Goal: Task Accomplishment & Management: Manage account settings

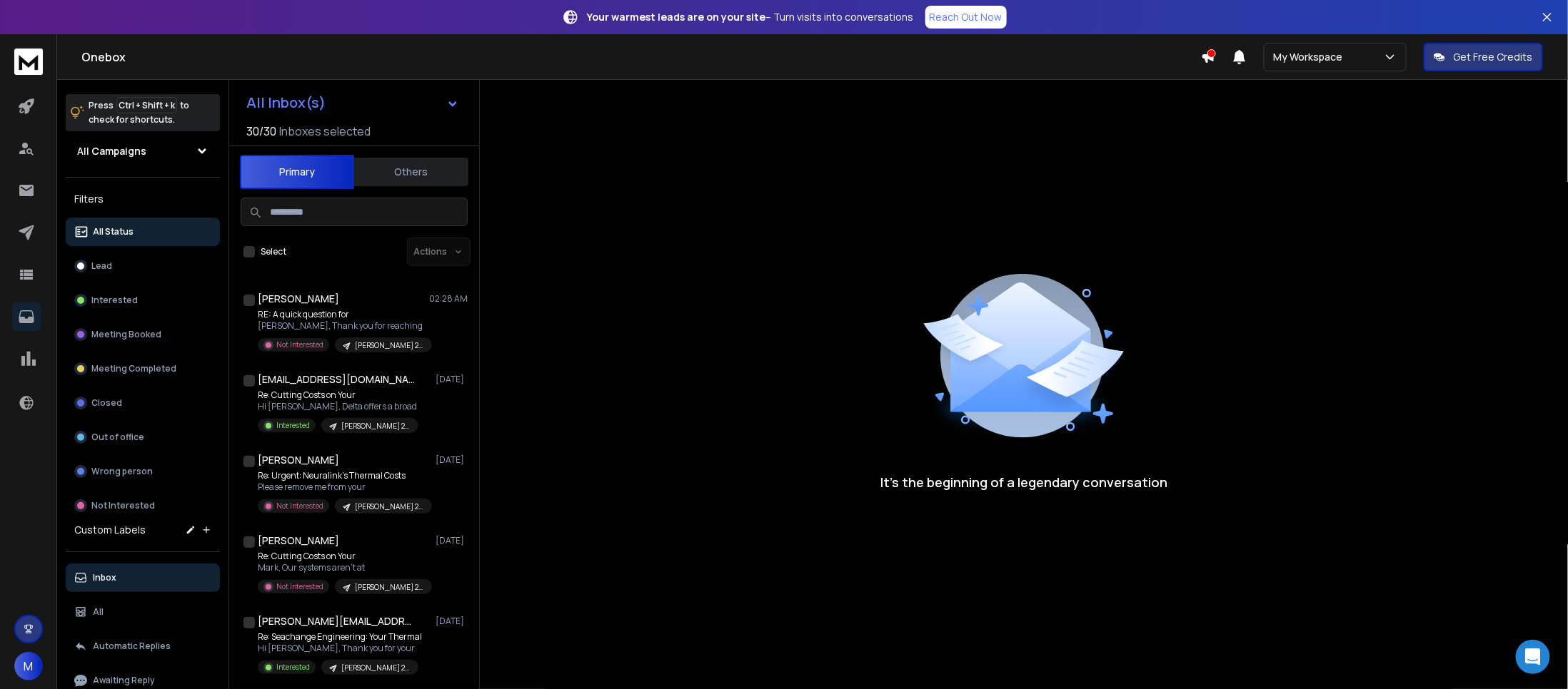
click at [395, 173] on button "Others" at bounding box center [412, 171] width 114 height 31
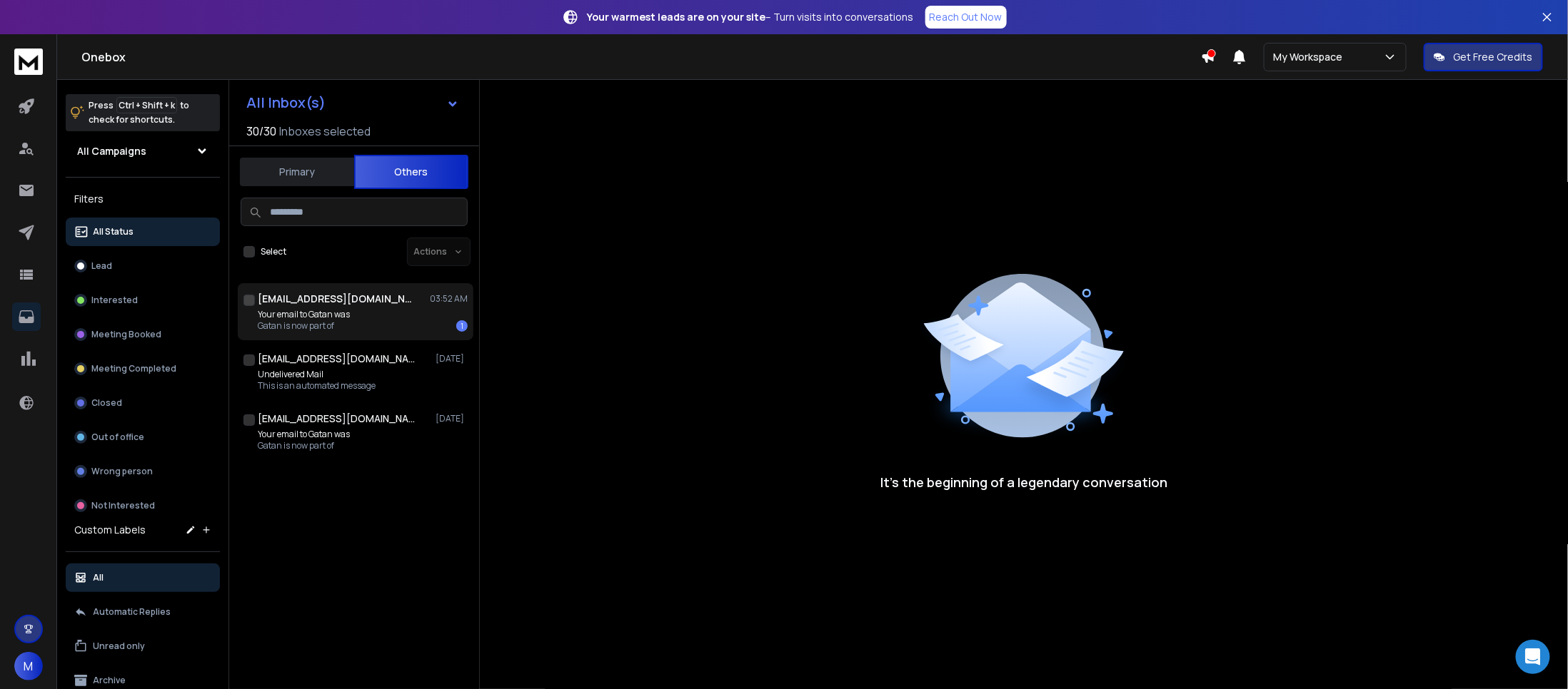
click at [380, 292] on div "noreply@ametek.com 03:52 AM" at bounding box center [363, 299] width 210 height 14
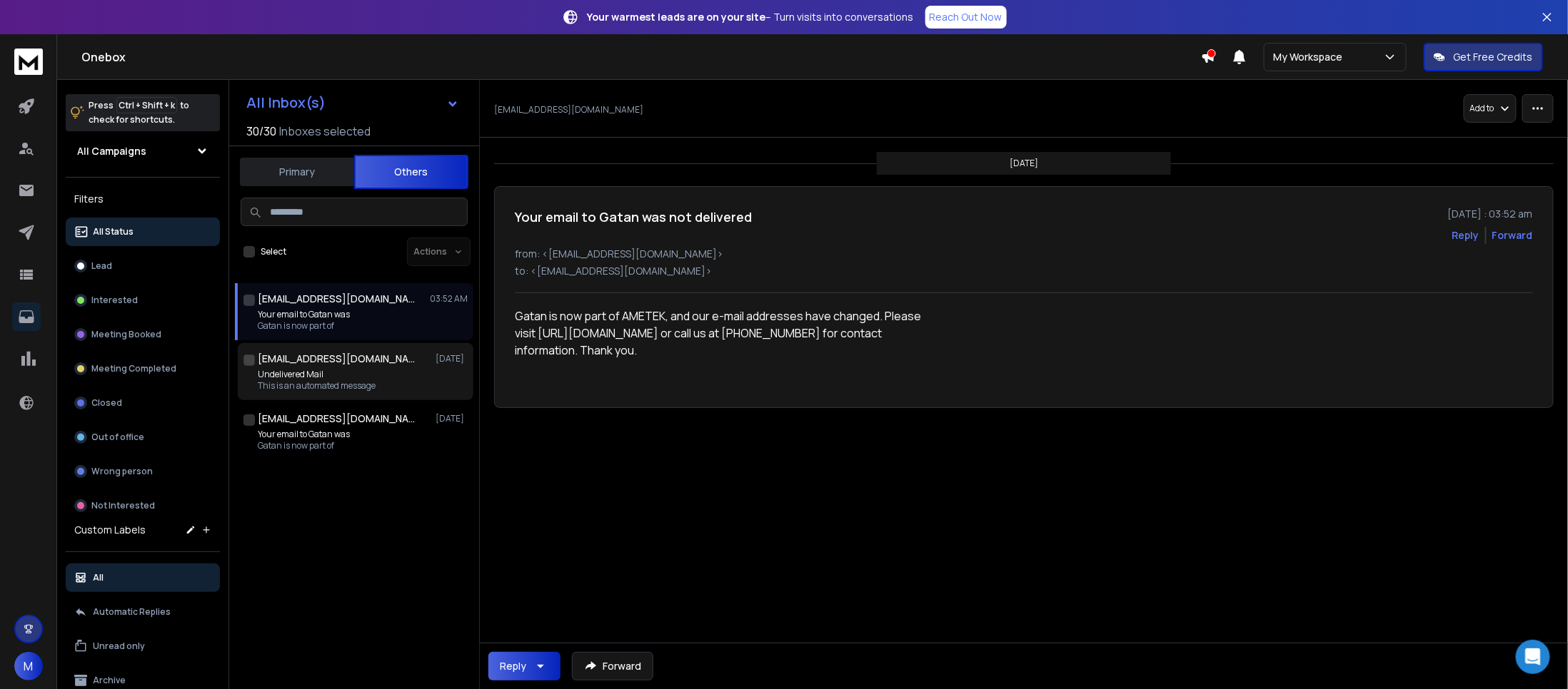
click at [391, 365] on h1 "do-not-reply@sophosemail.com" at bounding box center [337, 359] width 157 height 14
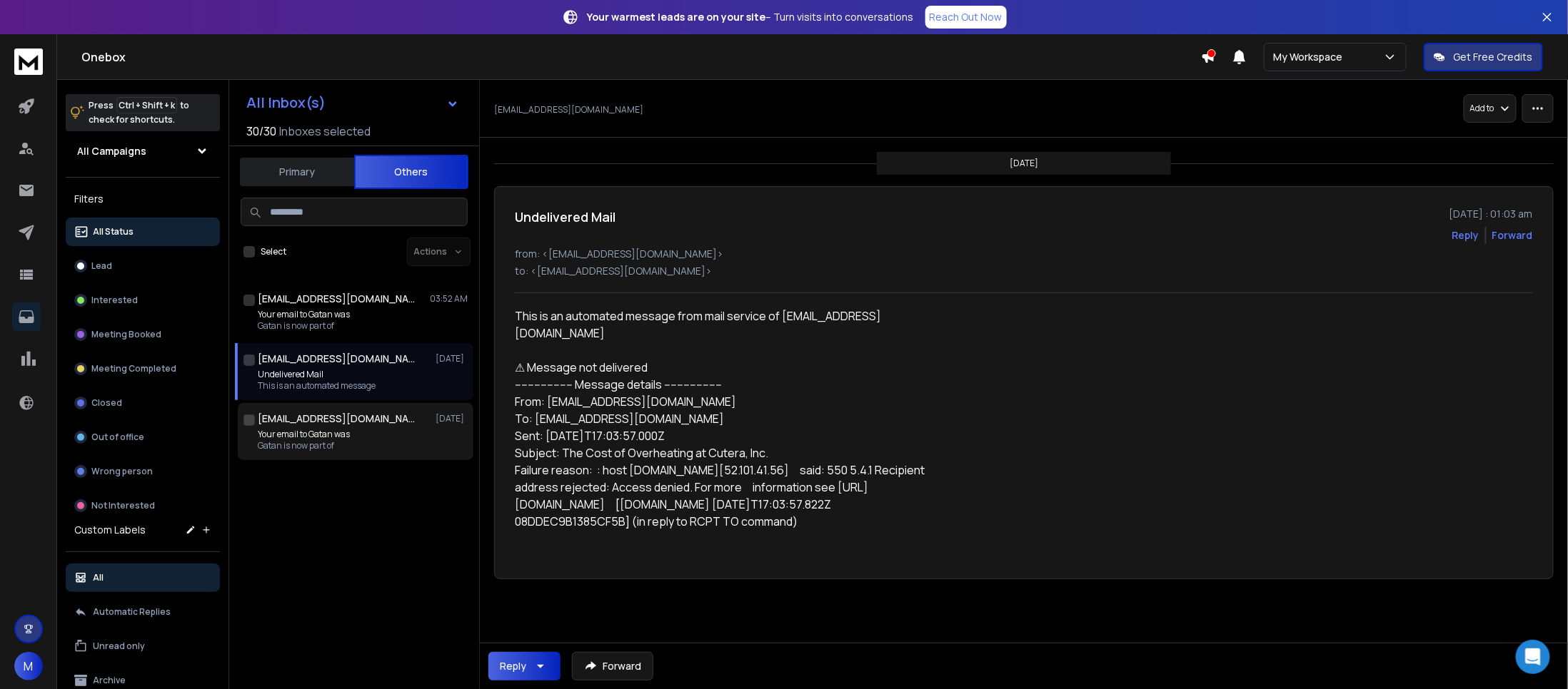
click at [384, 436] on div "Your email to Gatan was Gatan is now part of" at bounding box center [363, 440] width 210 height 23
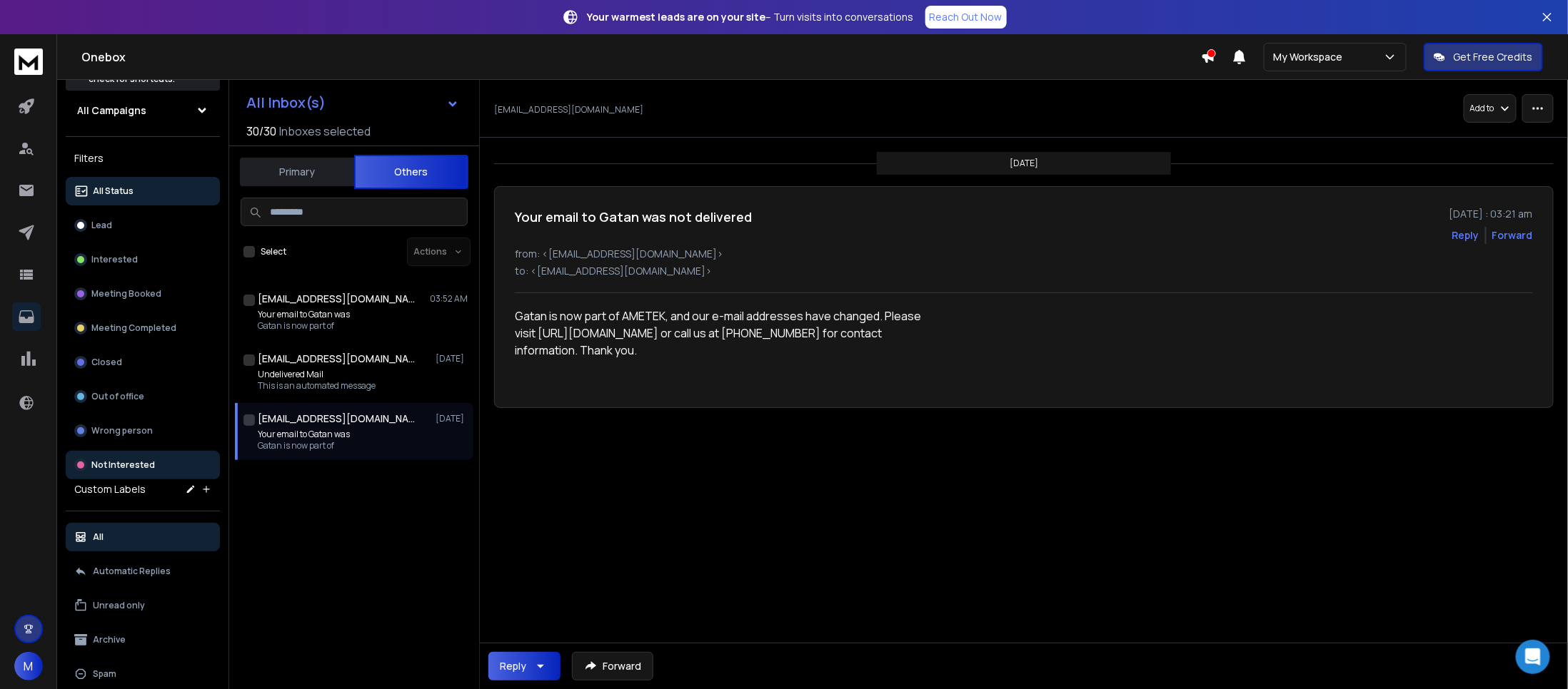
scroll to position [71, 0]
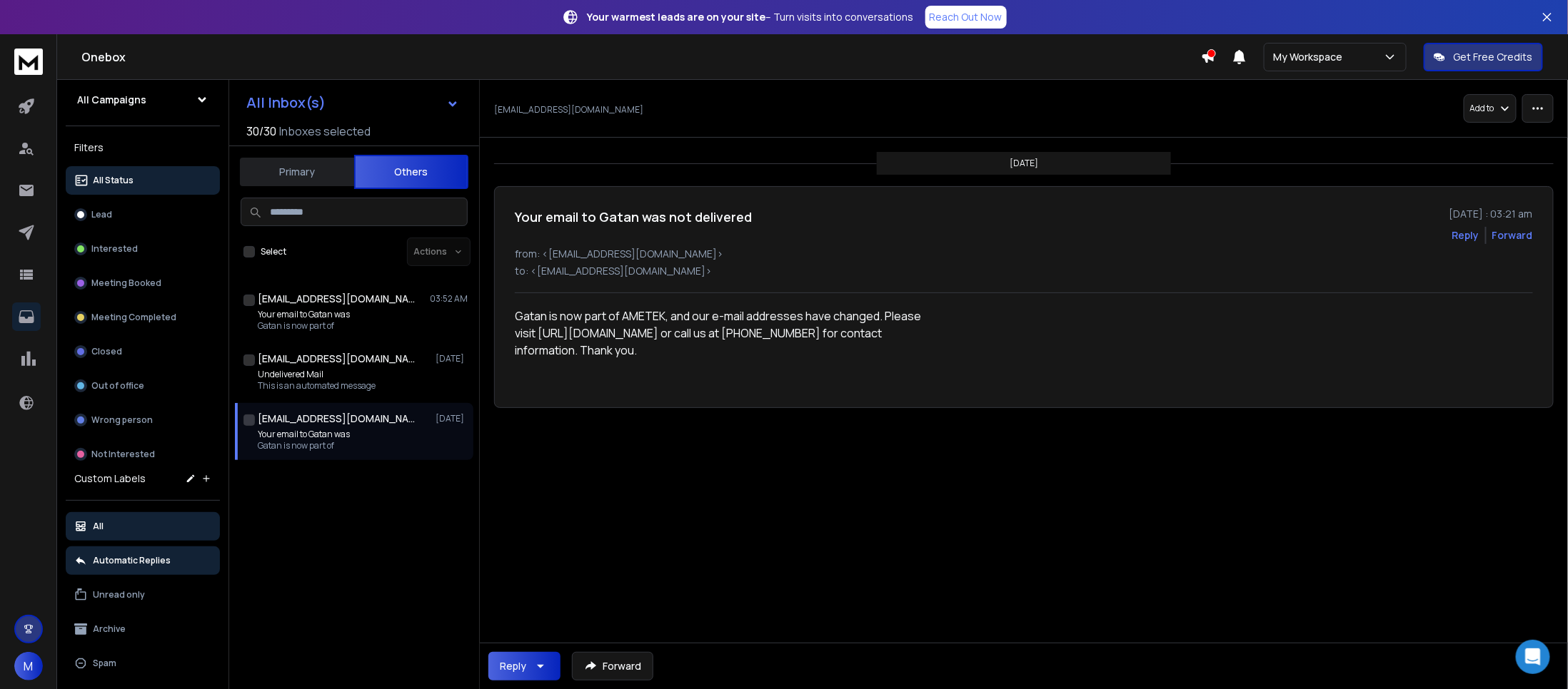
click at [146, 555] on p "Automatic Replies" at bounding box center [131, 560] width 78 height 12
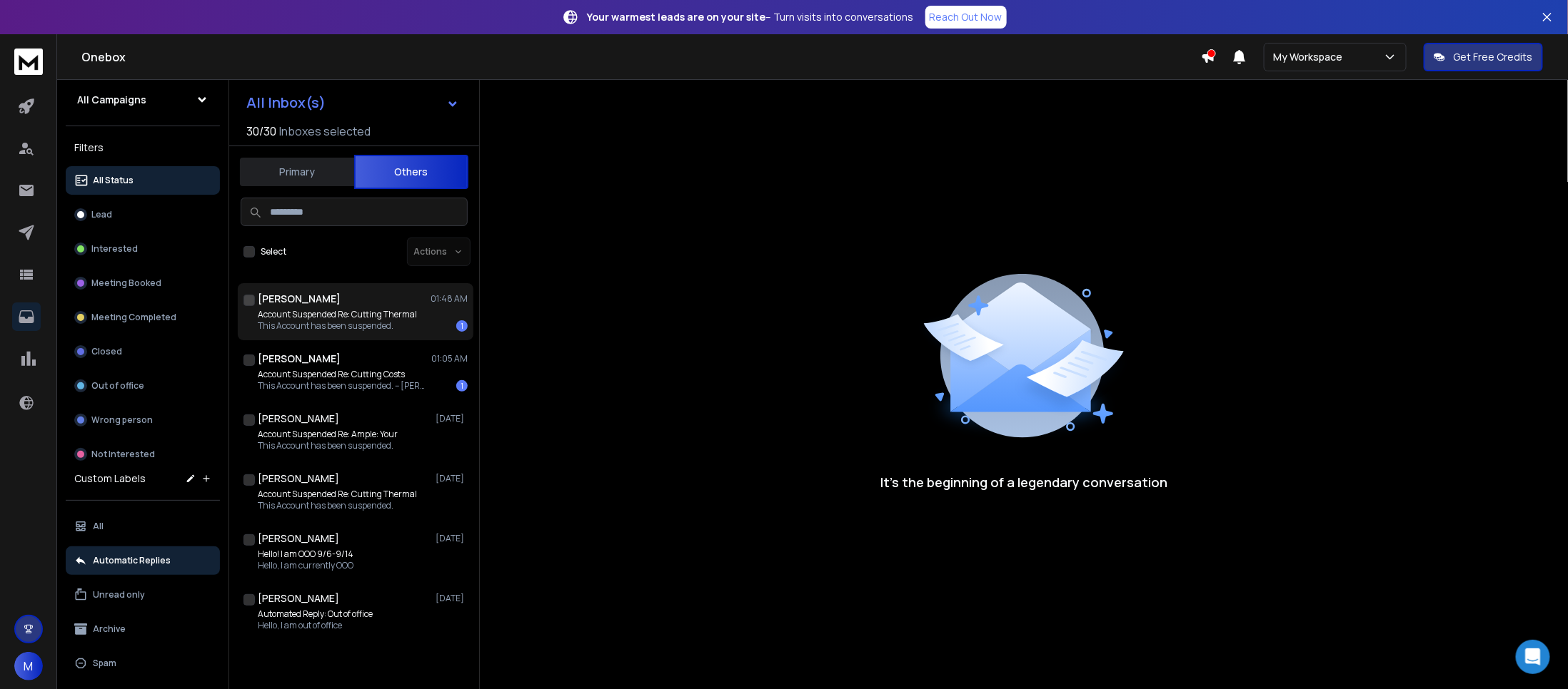
click at [379, 309] on p "Account Suspended Re: Cutting Thermal" at bounding box center [338, 314] width 159 height 12
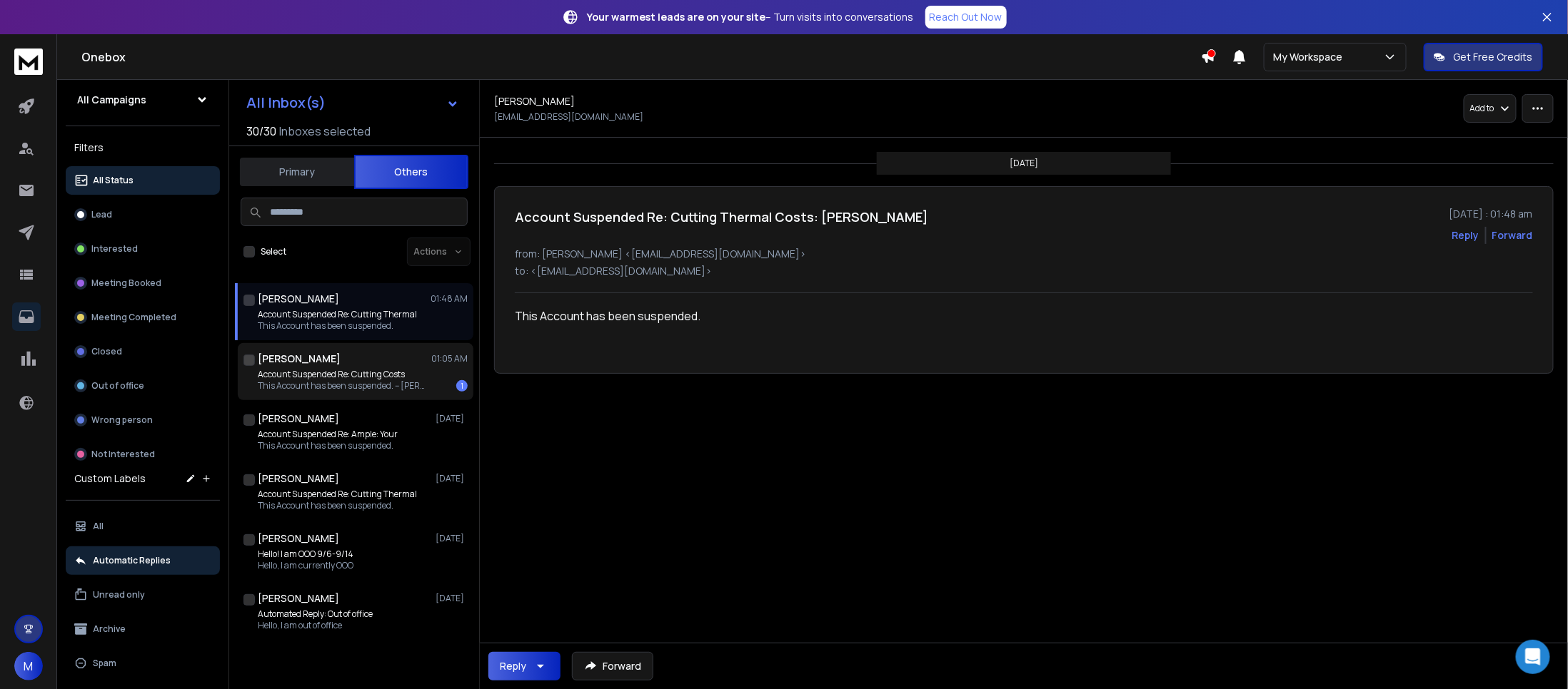
click at [369, 381] on p "This Account has been suspended. -- Alfredo" at bounding box center [344, 386] width 171 height 12
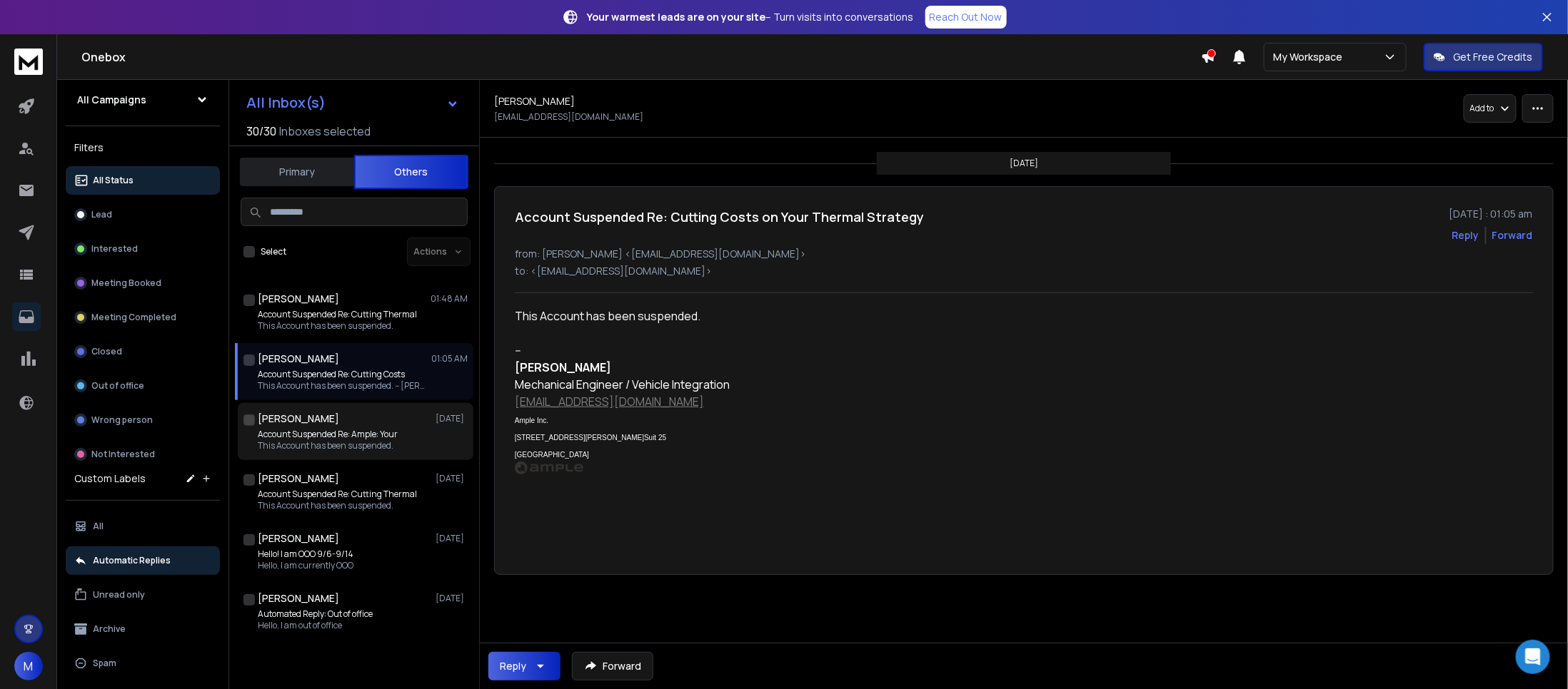
click at [364, 428] on div "Alex Kundrot 12 Sep Account Suspended Re: Ample: Your This Account has been sus…" at bounding box center [363, 431] width 210 height 40
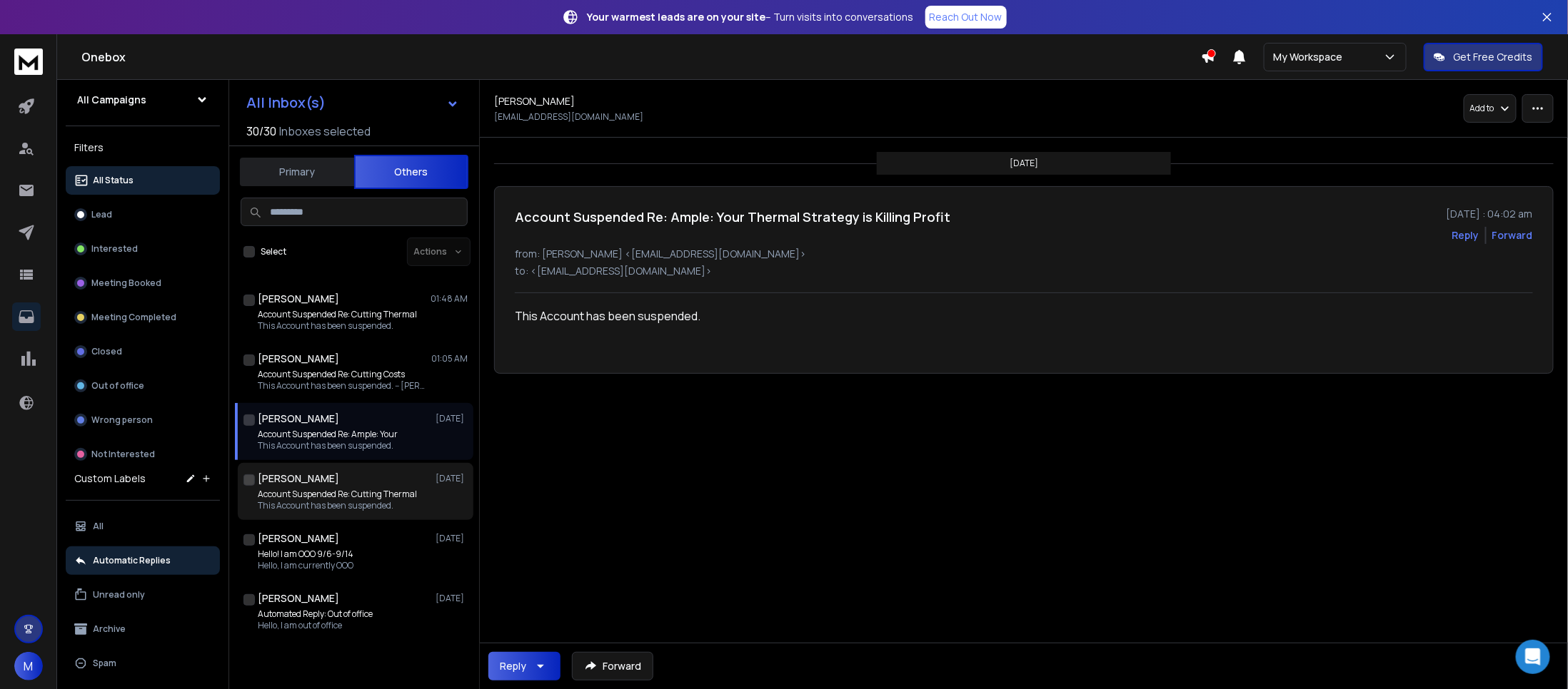
click at [369, 478] on div "Chengqi Wang 12 Sep" at bounding box center [363, 478] width 210 height 14
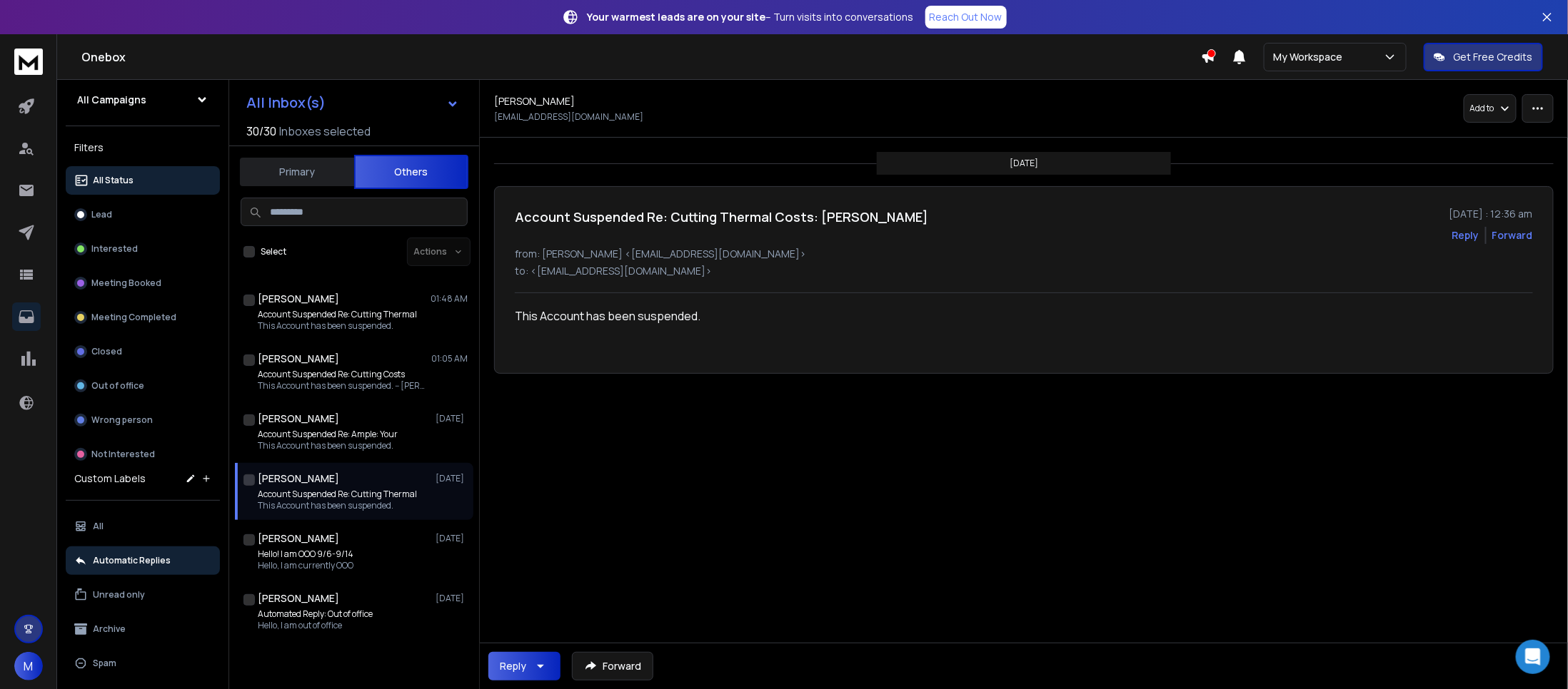
click at [26, 247] on div at bounding box center [29, 236] width 33 height 34
click at [23, 239] on icon at bounding box center [26, 232] width 17 height 17
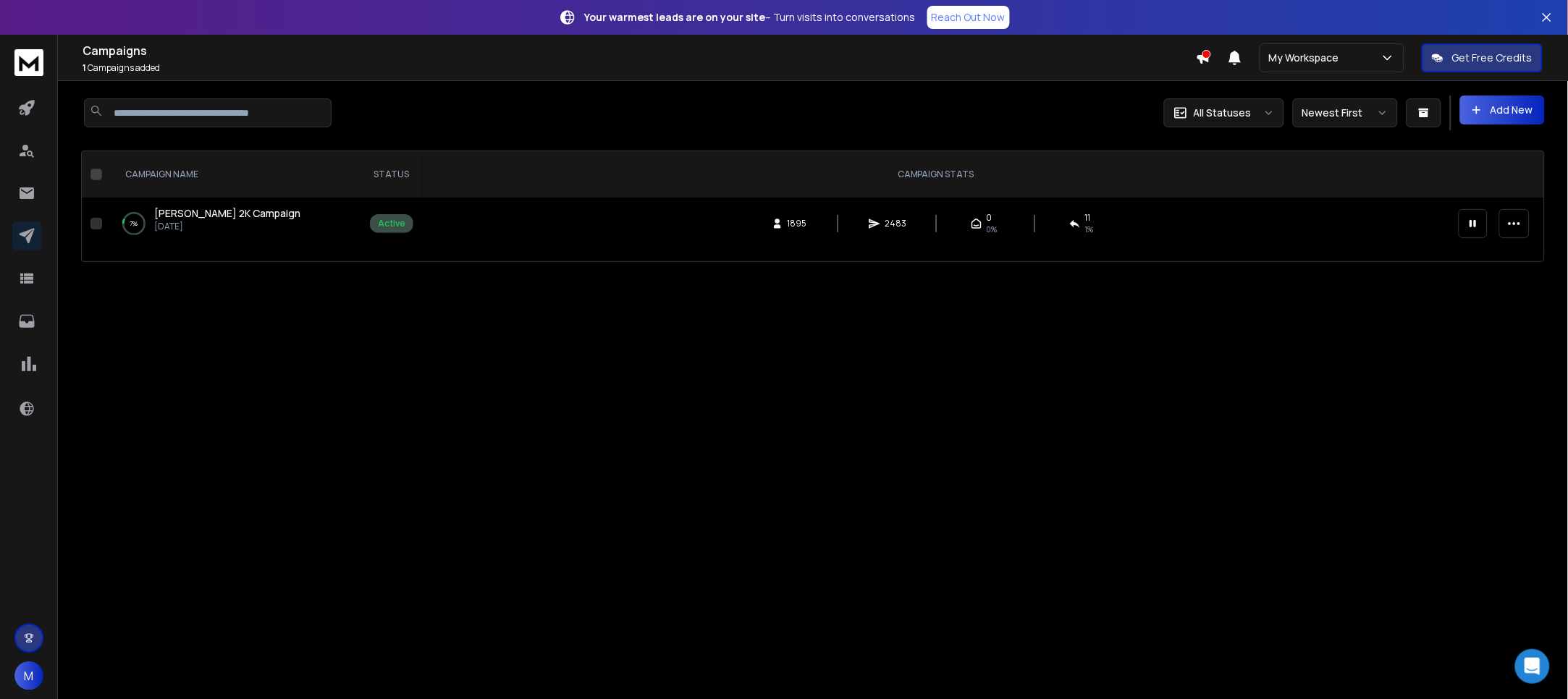
click at [210, 211] on span "[PERSON_NAME] 2K Campaign" at bounding box center [226, 213] width 146 height 14
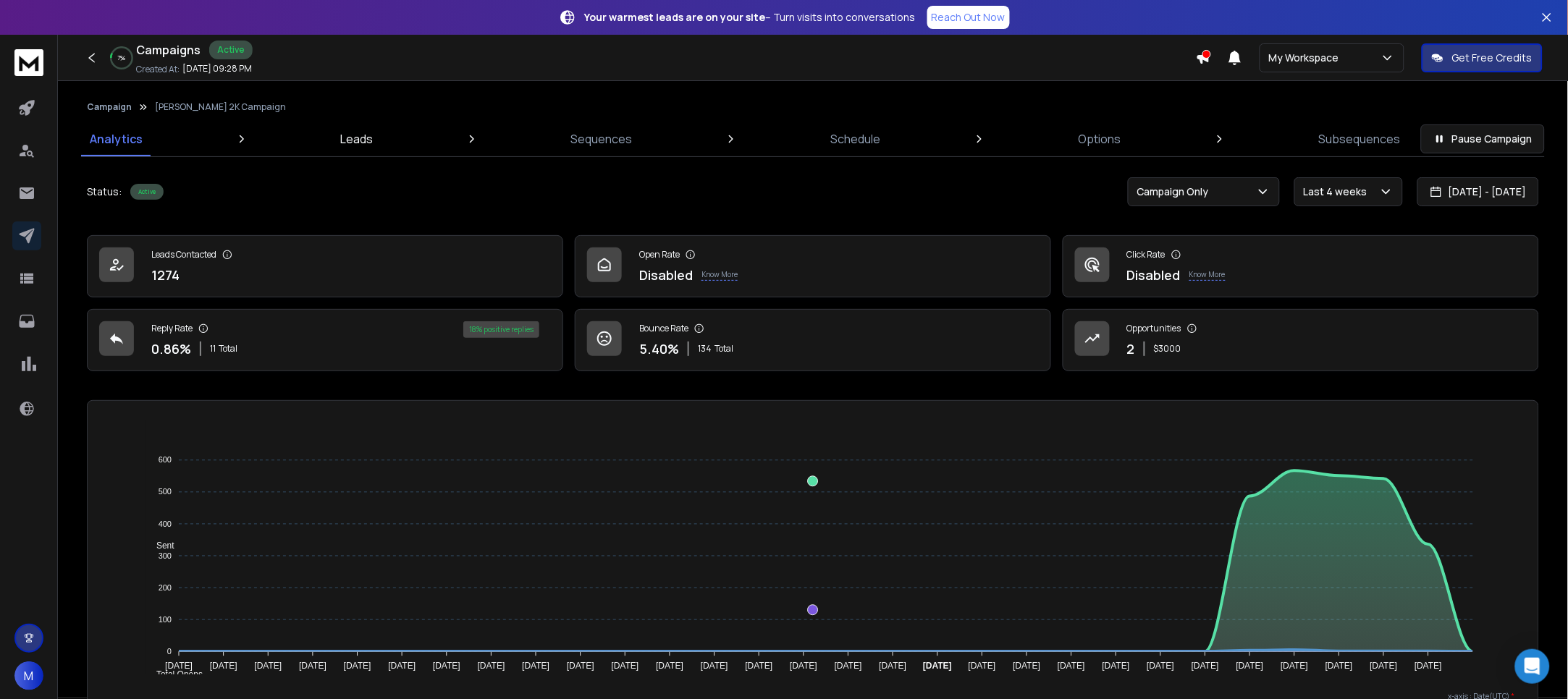
click at [360, 153] on link "Leads" at bounding box center [356, 139] width 50 height 34
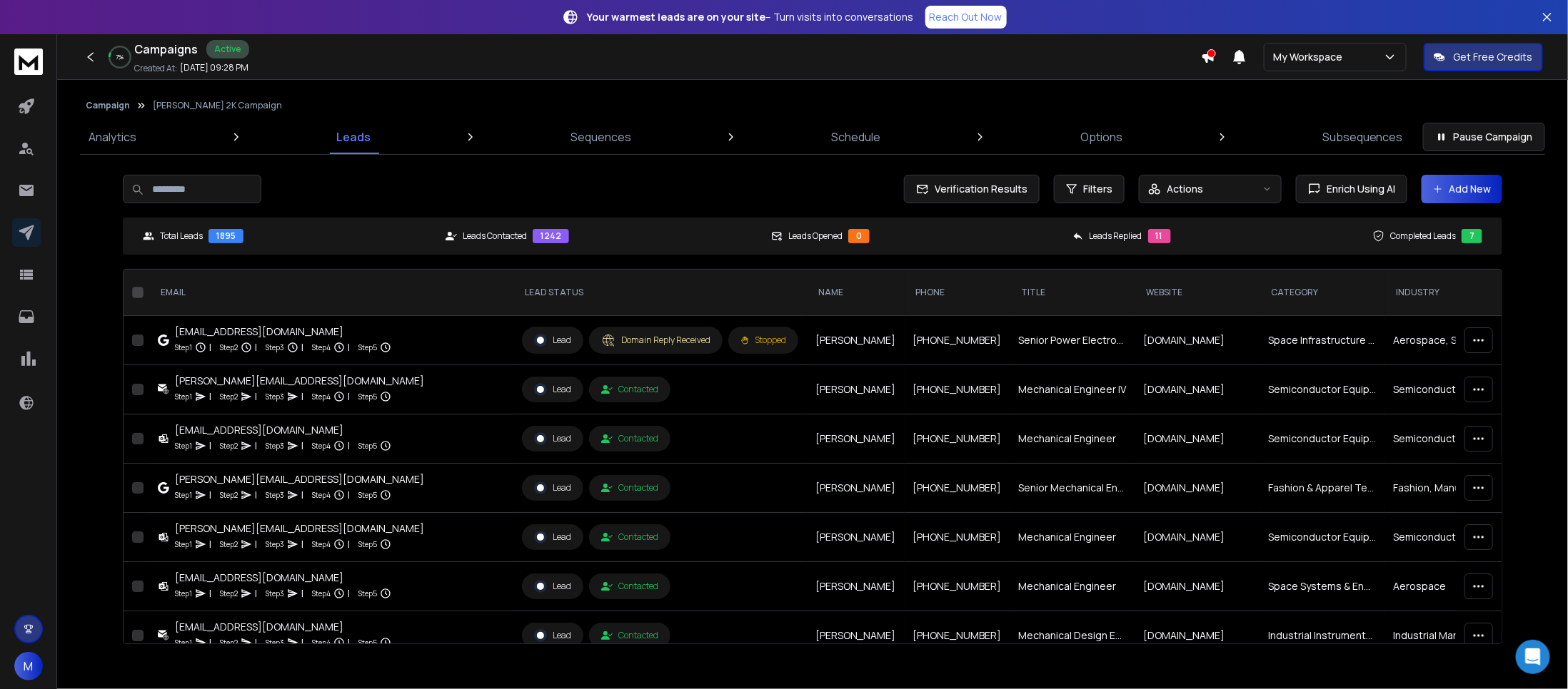
click at [191, 197] on input at bounding box center [192, 189] width 138 height 29
type input "*****"
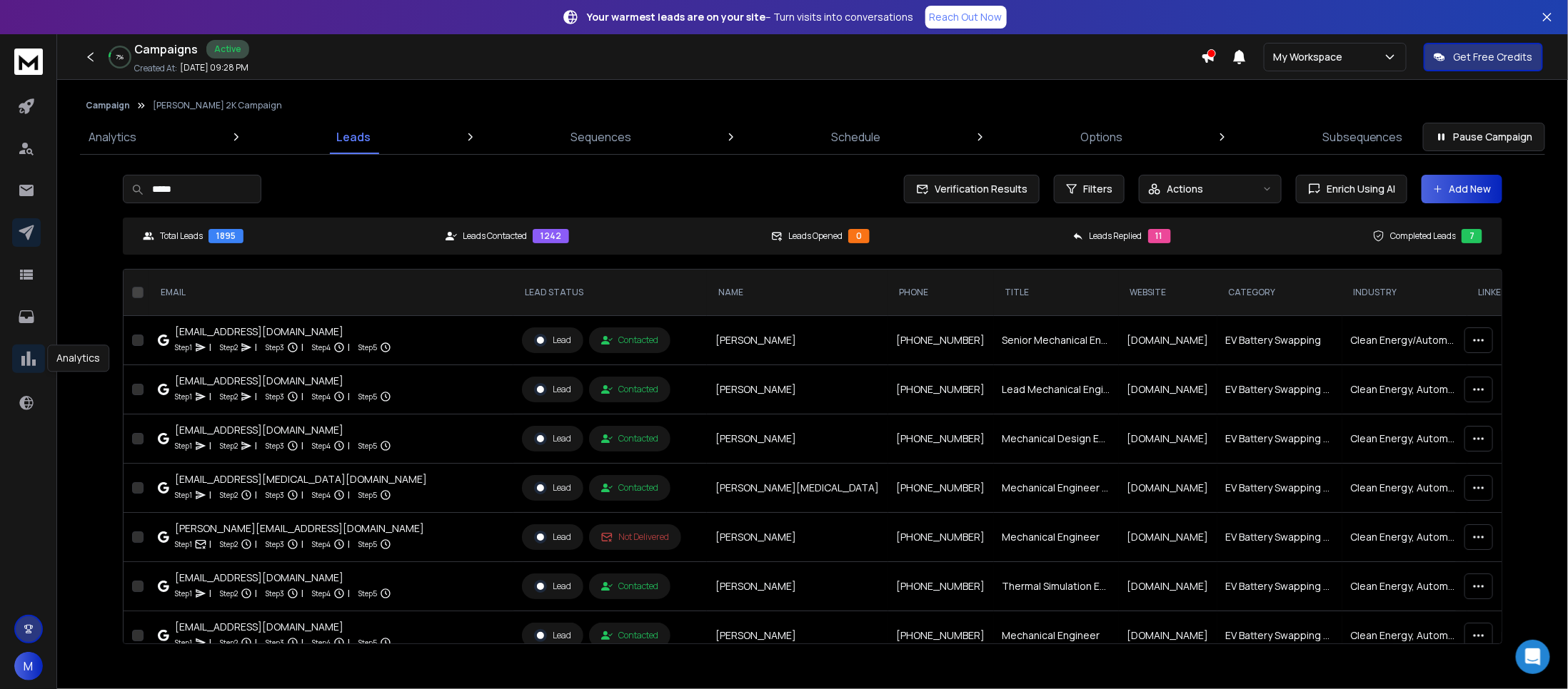
click at [18, 356] on icon at bounding box center [29, 359] width 21 height 21
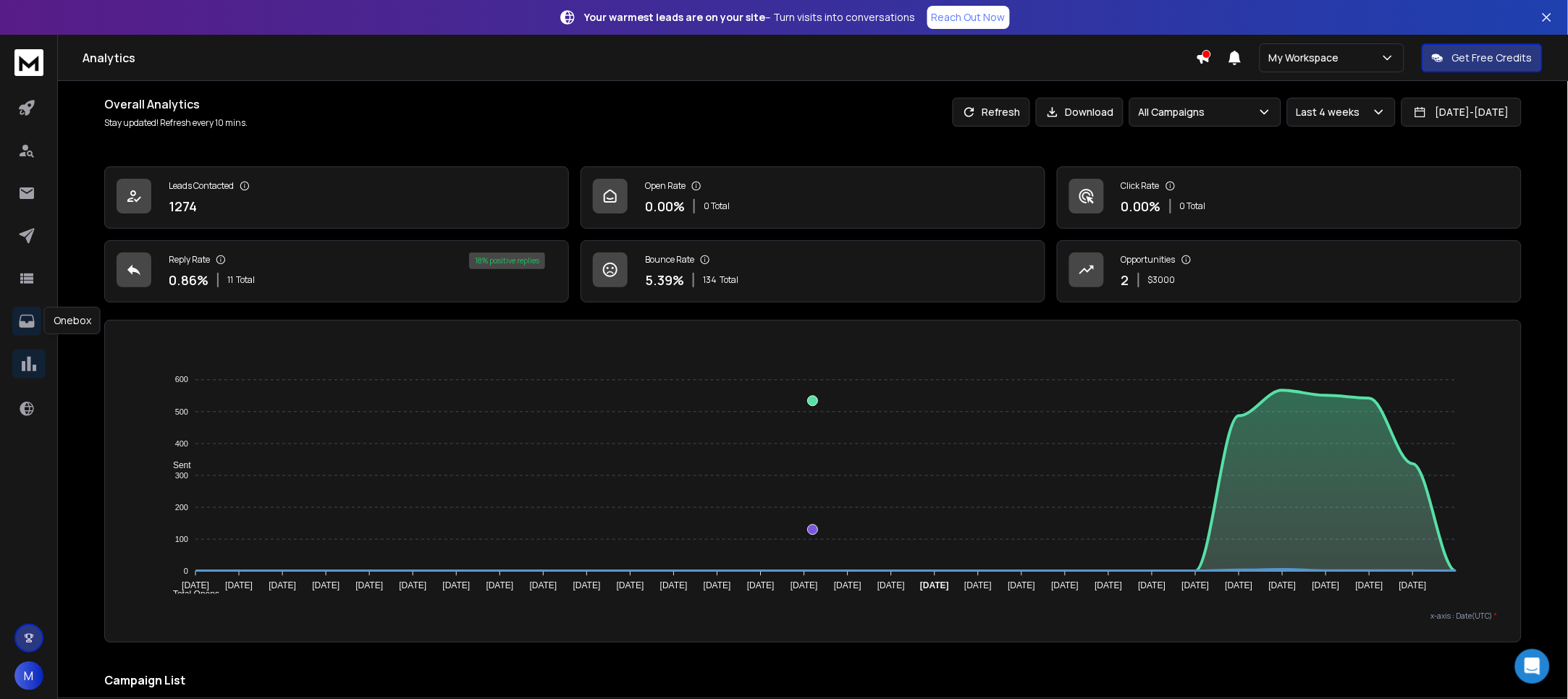
click at [21, 327] on icon at bounding box center [26, 321] width 17 height 17
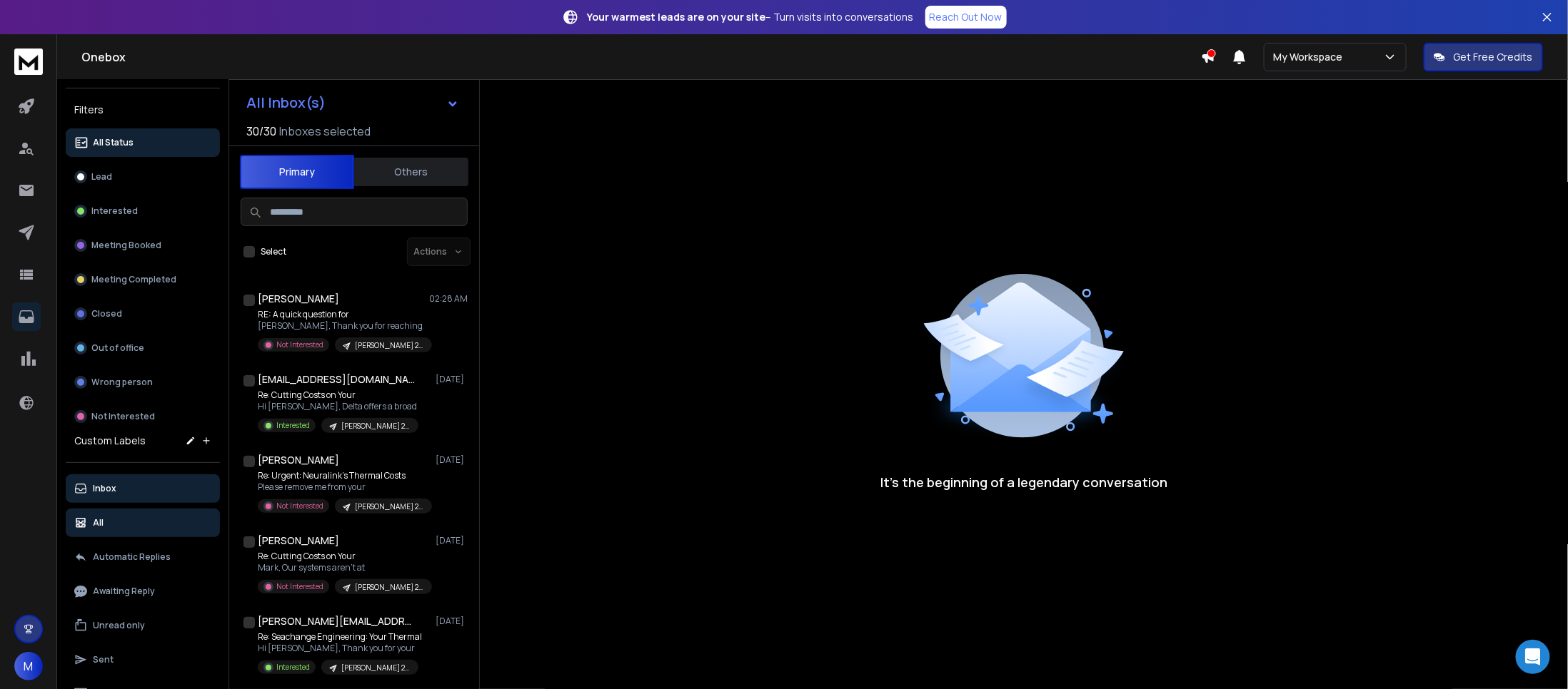
scroll to position [140, 0]
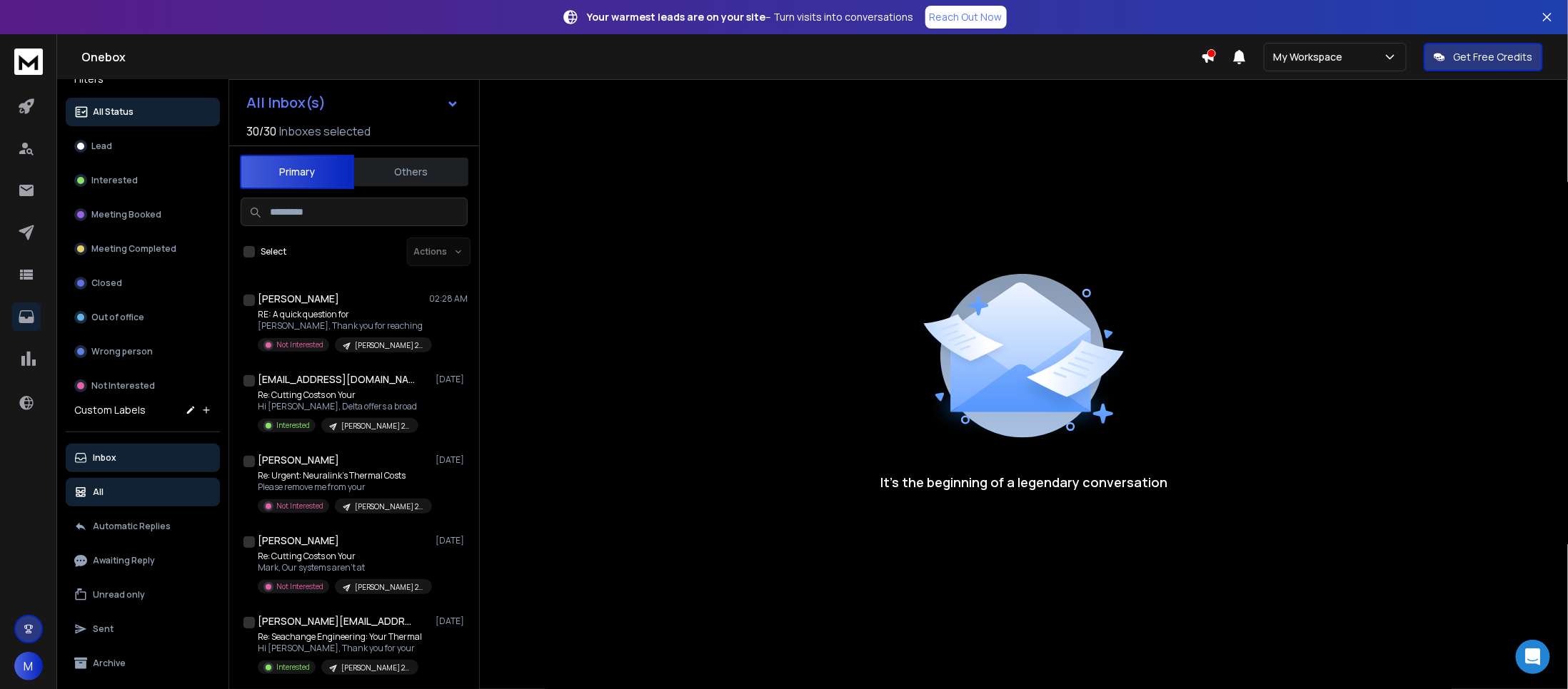
click at [133, 478] on button "All" at bounding box center [143, 493] width 154 height 29
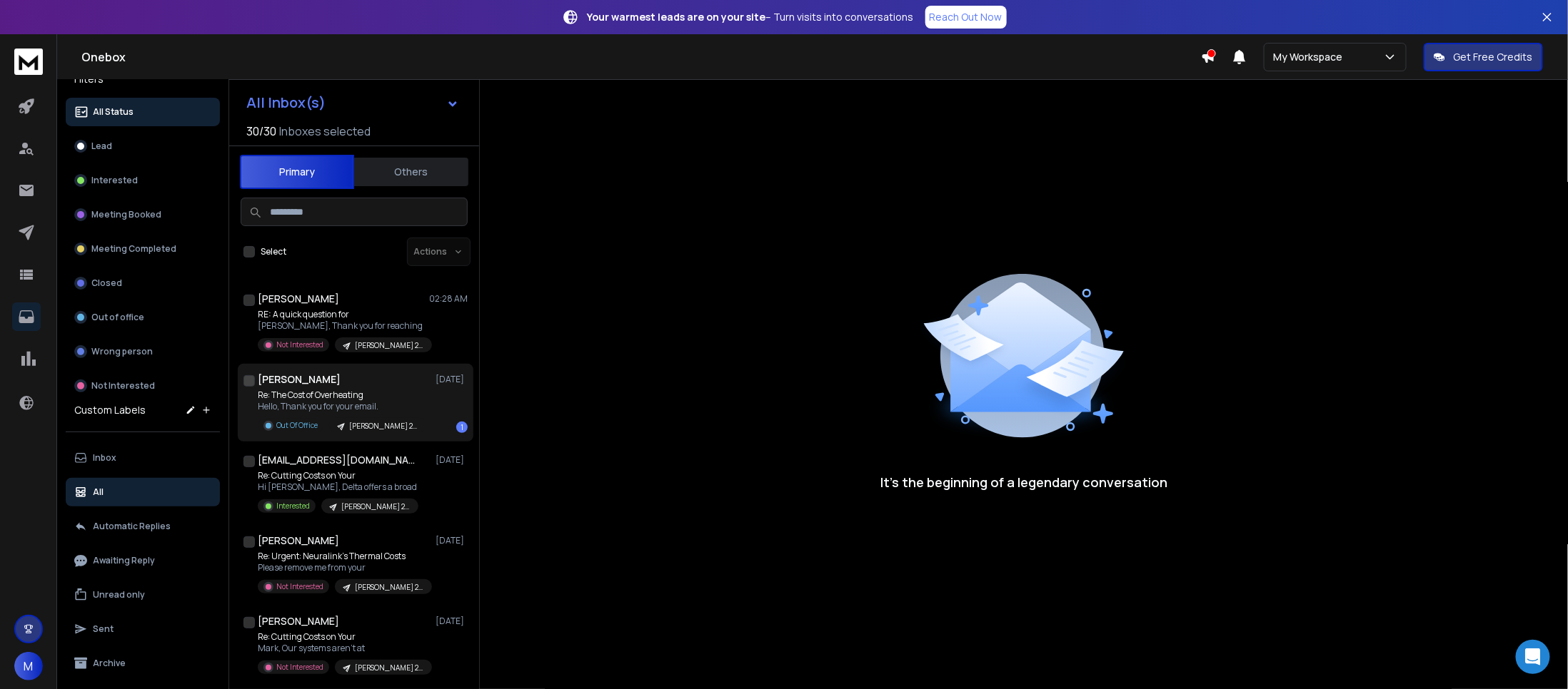
click at [385, 390] on p "Re: The Cost of Overheating" at bounding box center [342, 395] width 169 height 12
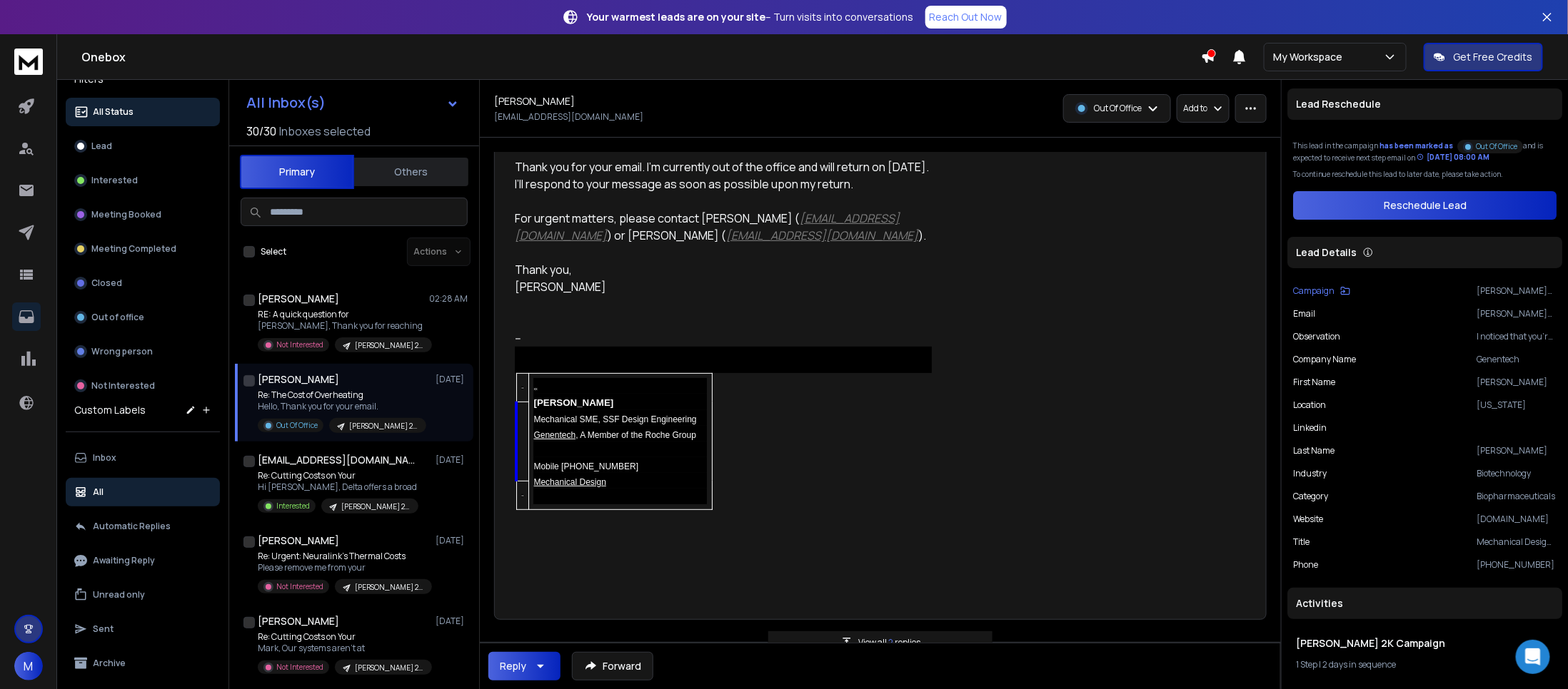
scroll to position [227, 0]
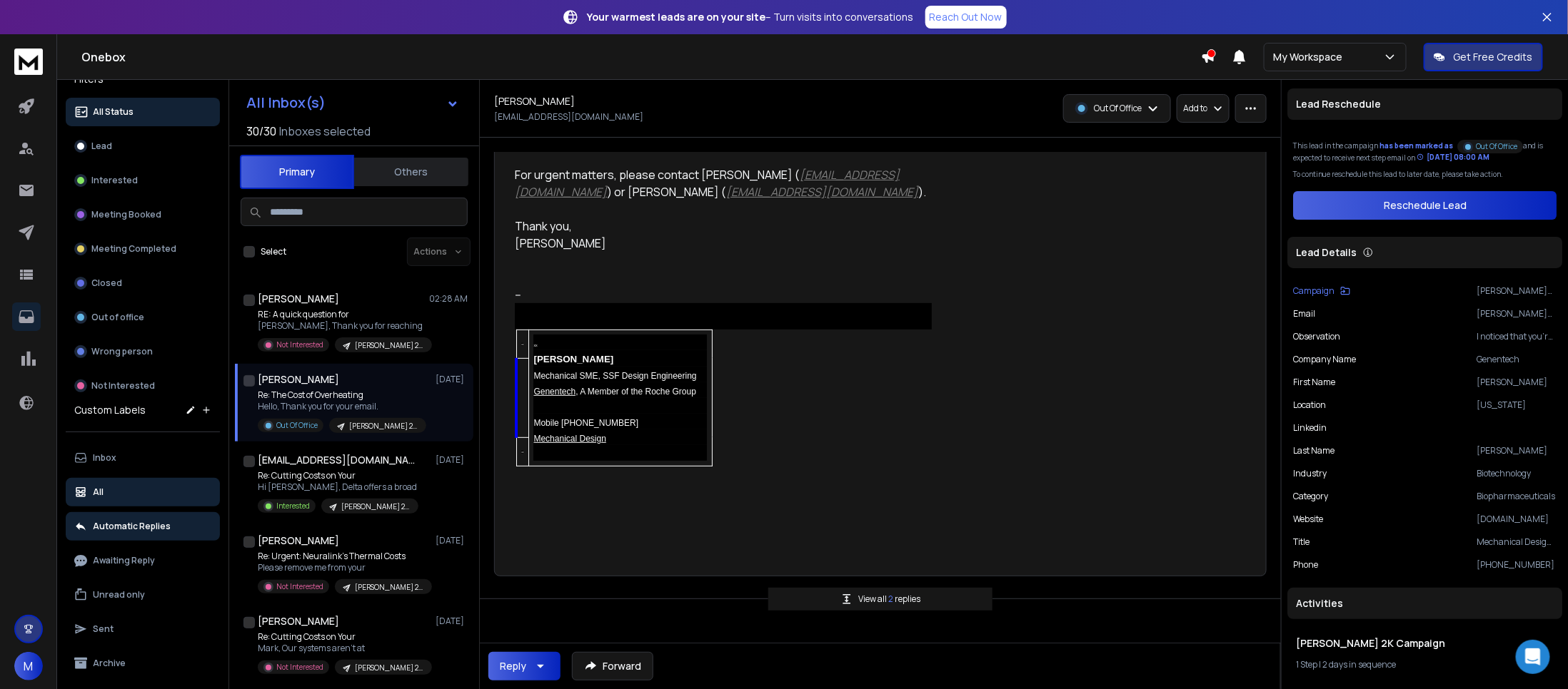
click at [149, 521] on p "Automatic Replies" at bounding box center [131, 527] width 78 height 12
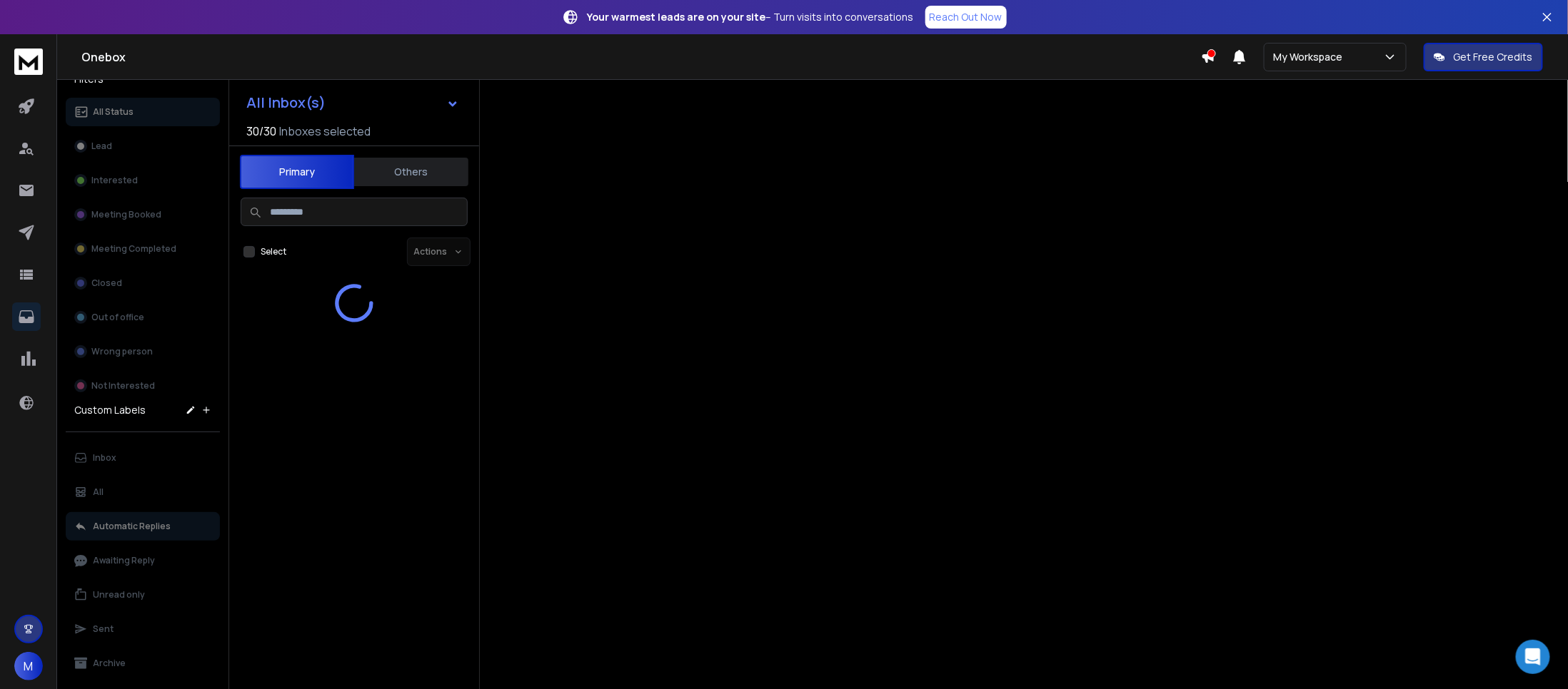
scroll to position [0, 0]
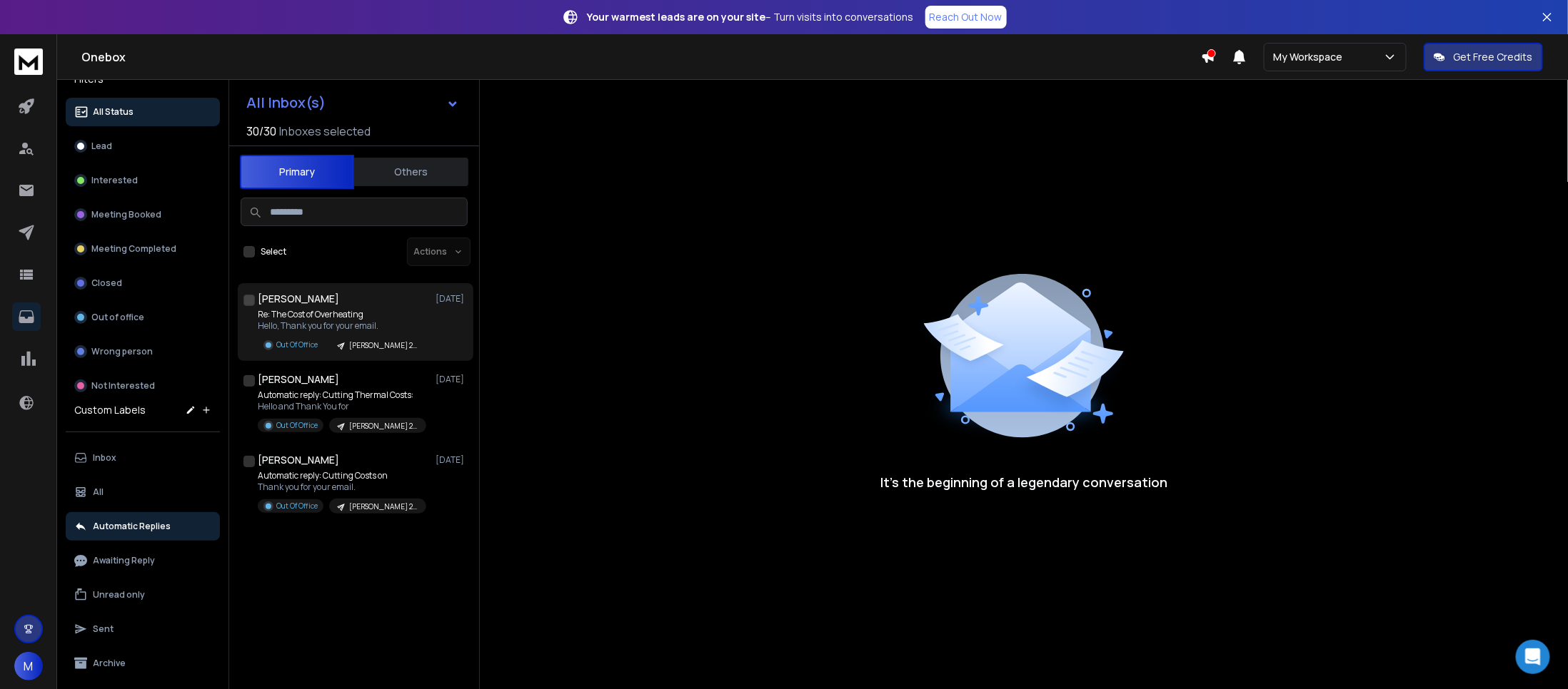
click at [429, 305] on div "Marcel Huber 12 Sep" at bounding box center [363, 299] width 210 height 14
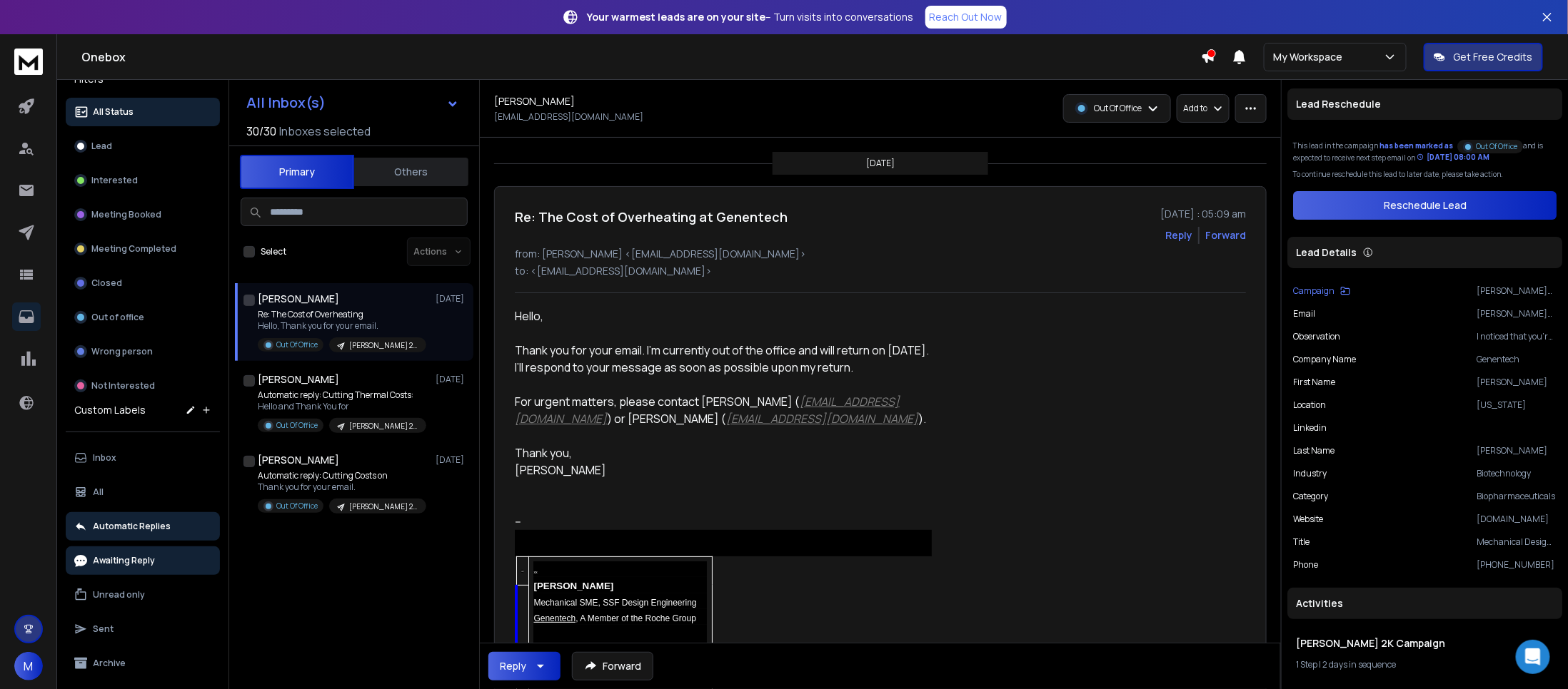
click at [153, 546] on button "Awaiting Reply" at bounding box center [143, 560] width 154 height 29
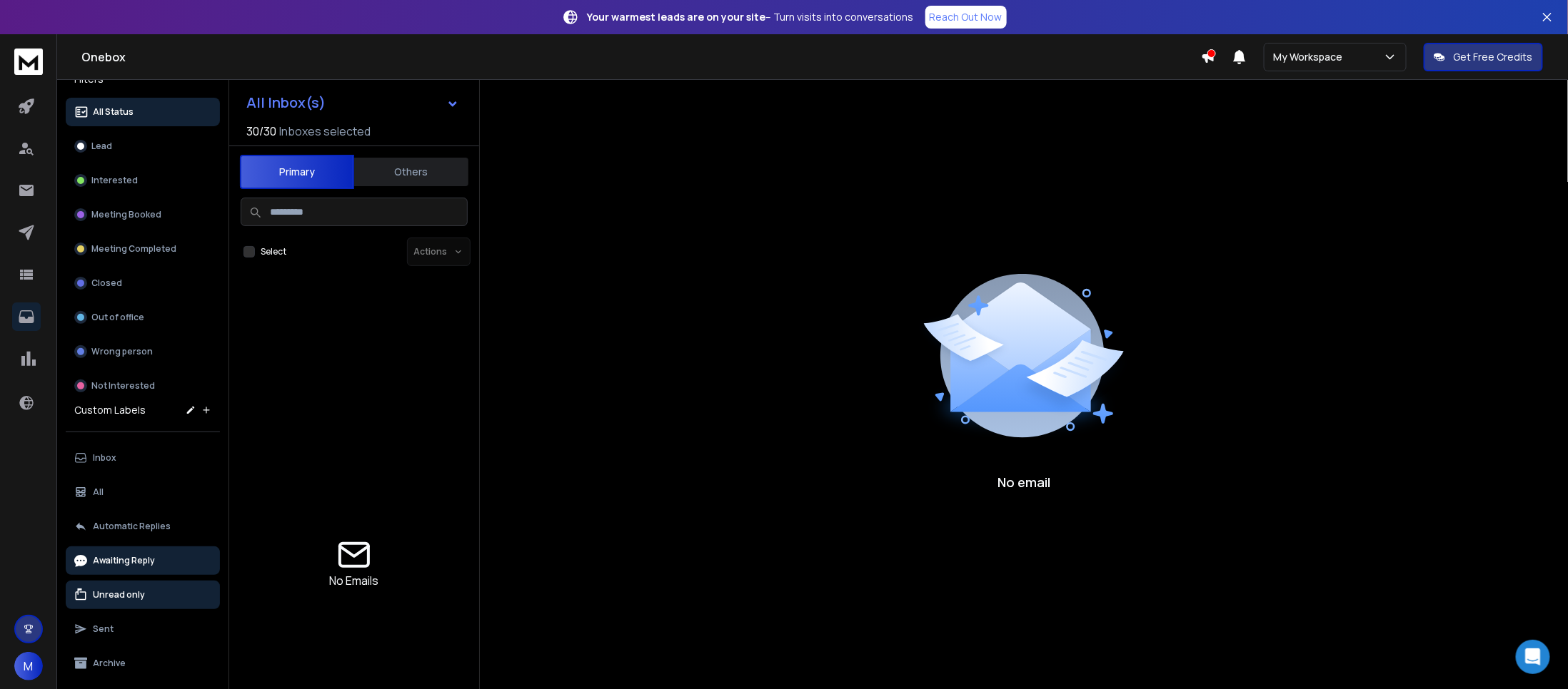
click at [162, 581] on button "Unread only" at bounding box center [143, 595] width 154 height 29
click at [103, 478] on button "All" at bounding box center [143, 493] width 154 height 29
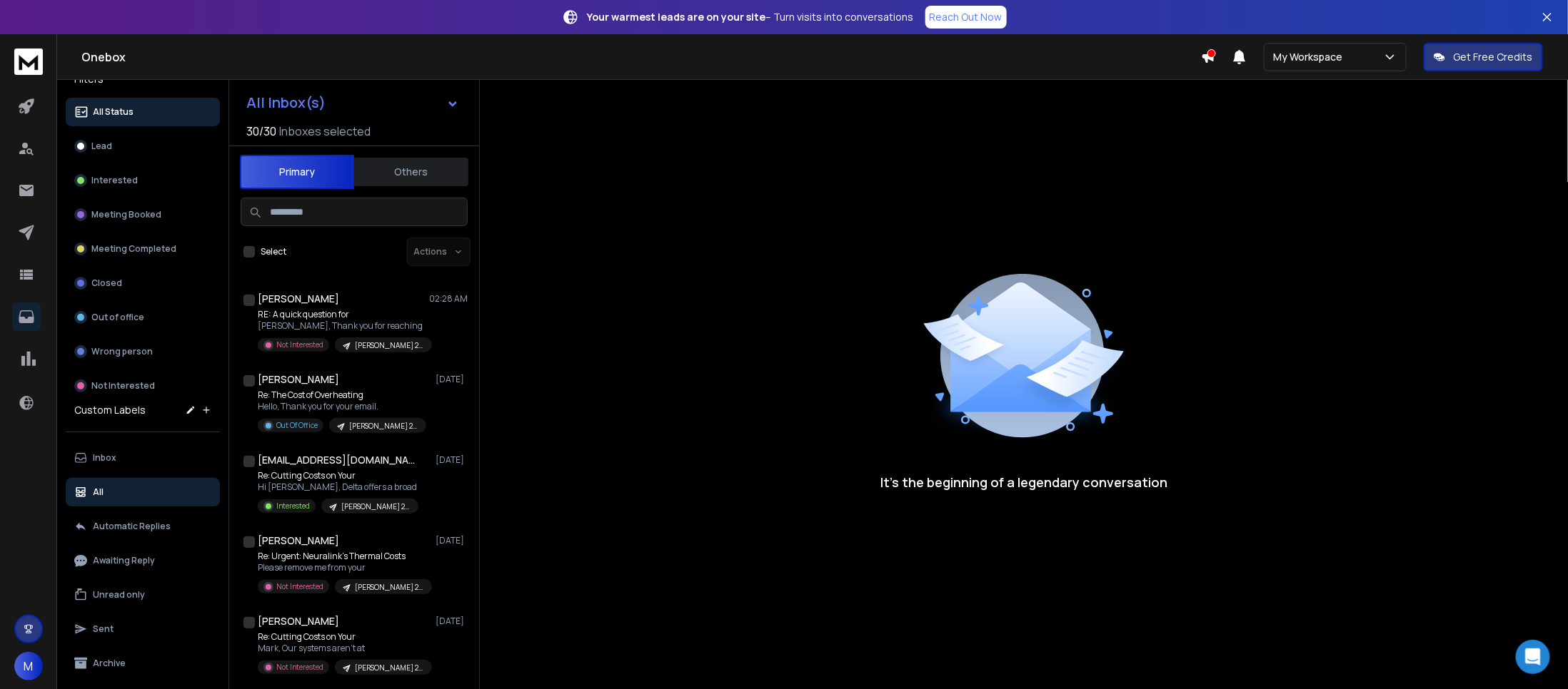
click at [116, 444] on button "Inbox" at bounding box center [143, 458] width 154 height 29
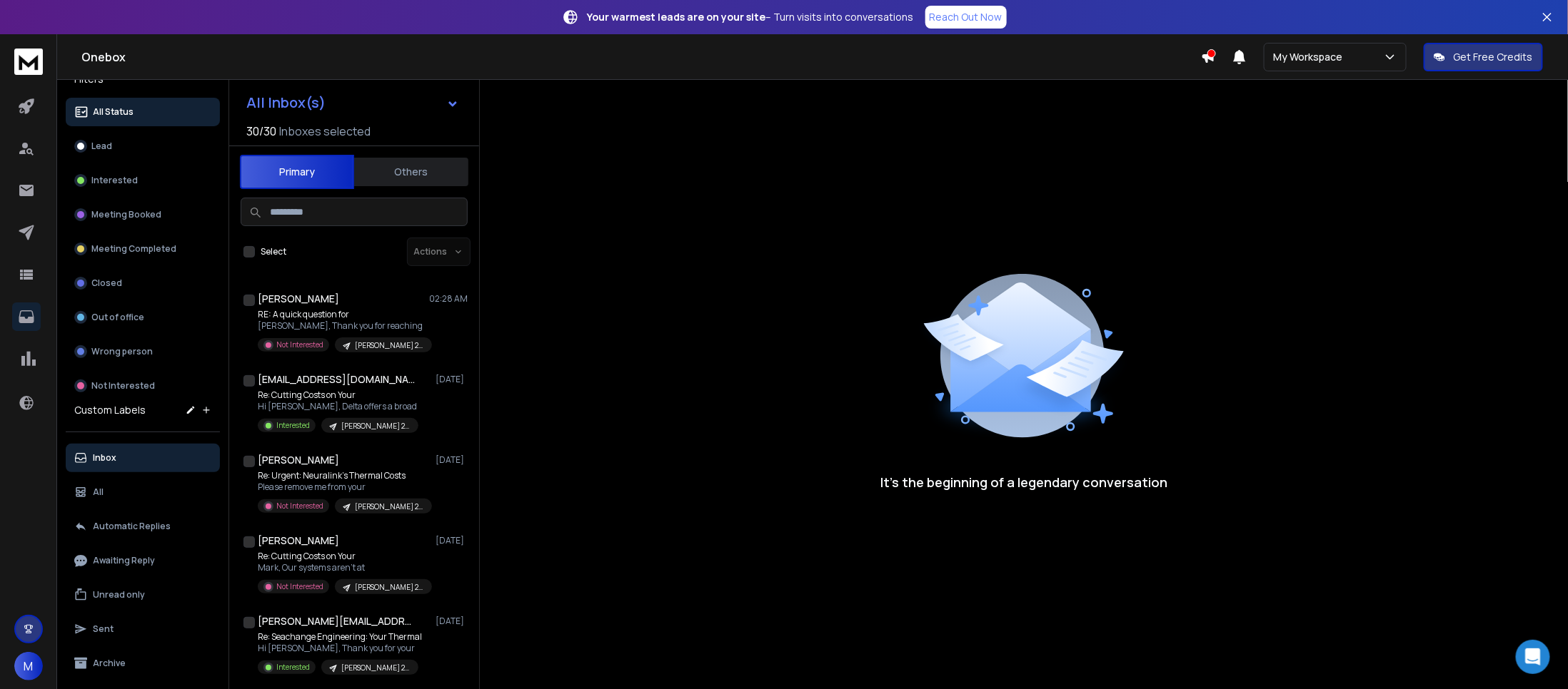
click at [430, 176] on button "Others" at bounding box center [412, 171] width 114 height 31
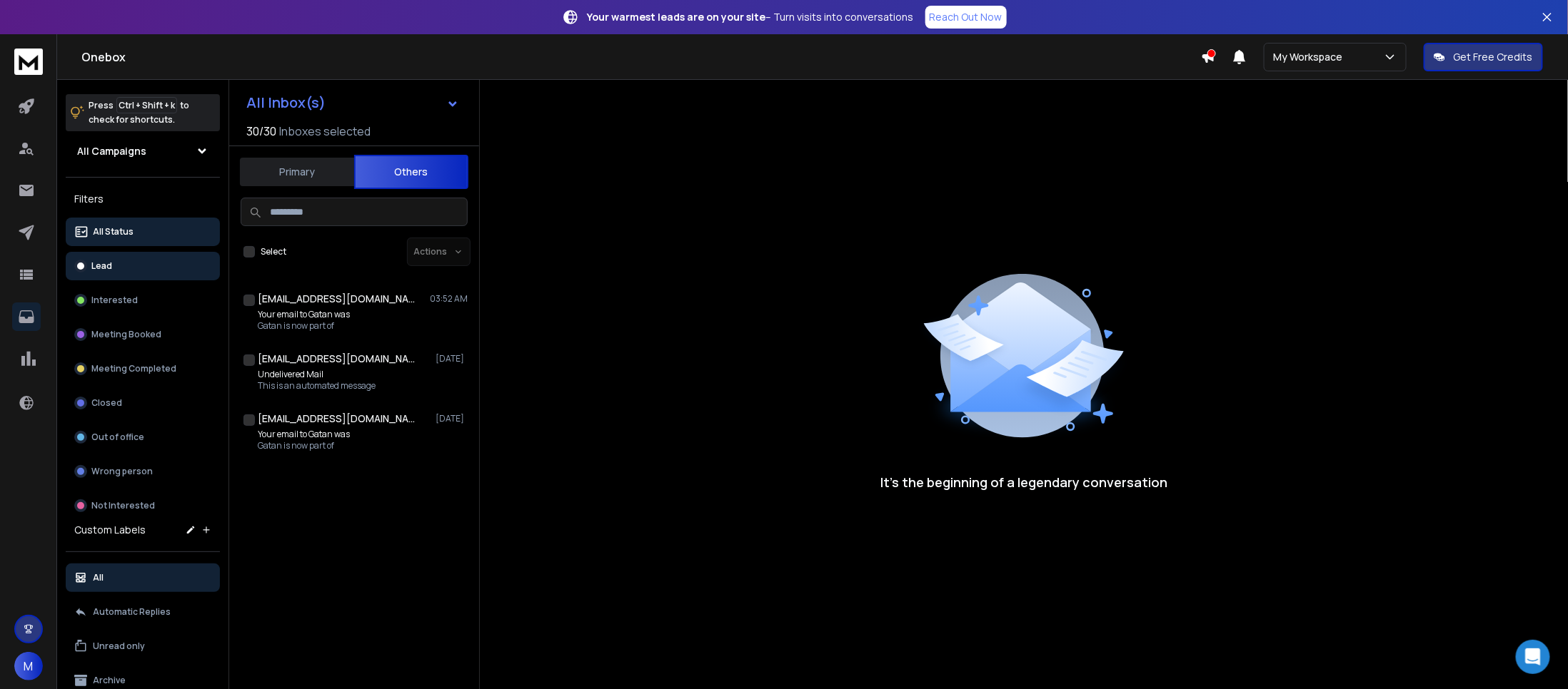
click at [135, 279] on button "Lead" at bounding box center [143, 266] width 154 height 29
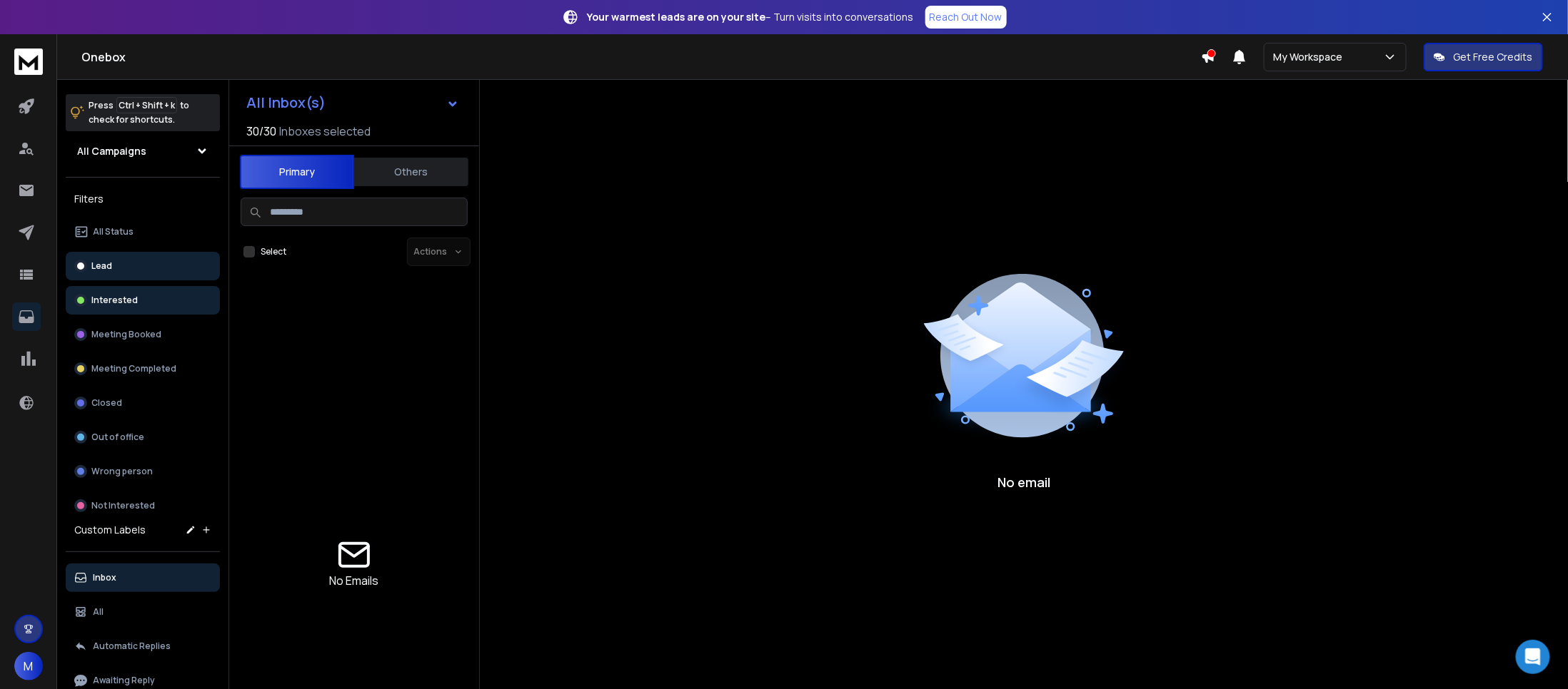
click at [140, 306] on button "Interested" at bounding box center [143, 301] width 154 height 29
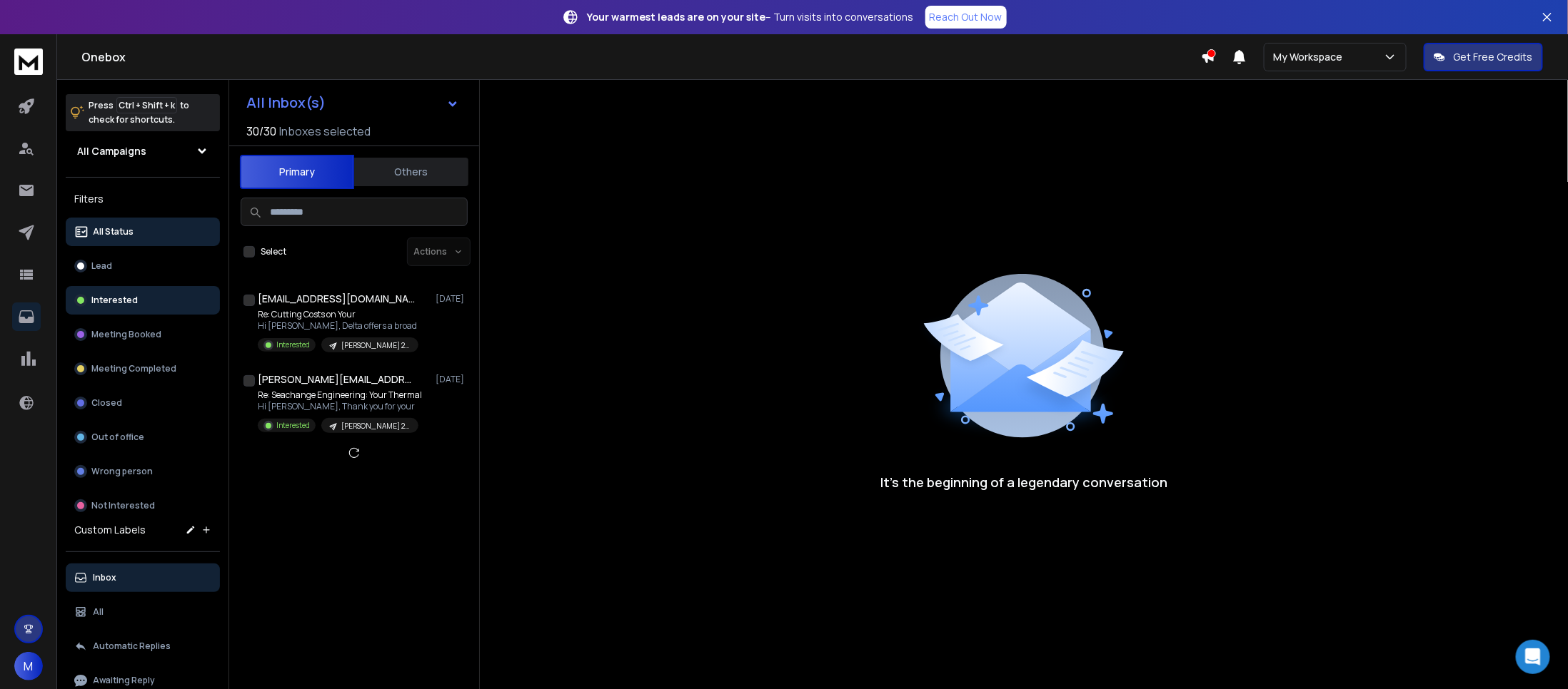
click at [134, 231] on button "All Status" at bounding box center [143, 232] width 154 height 29
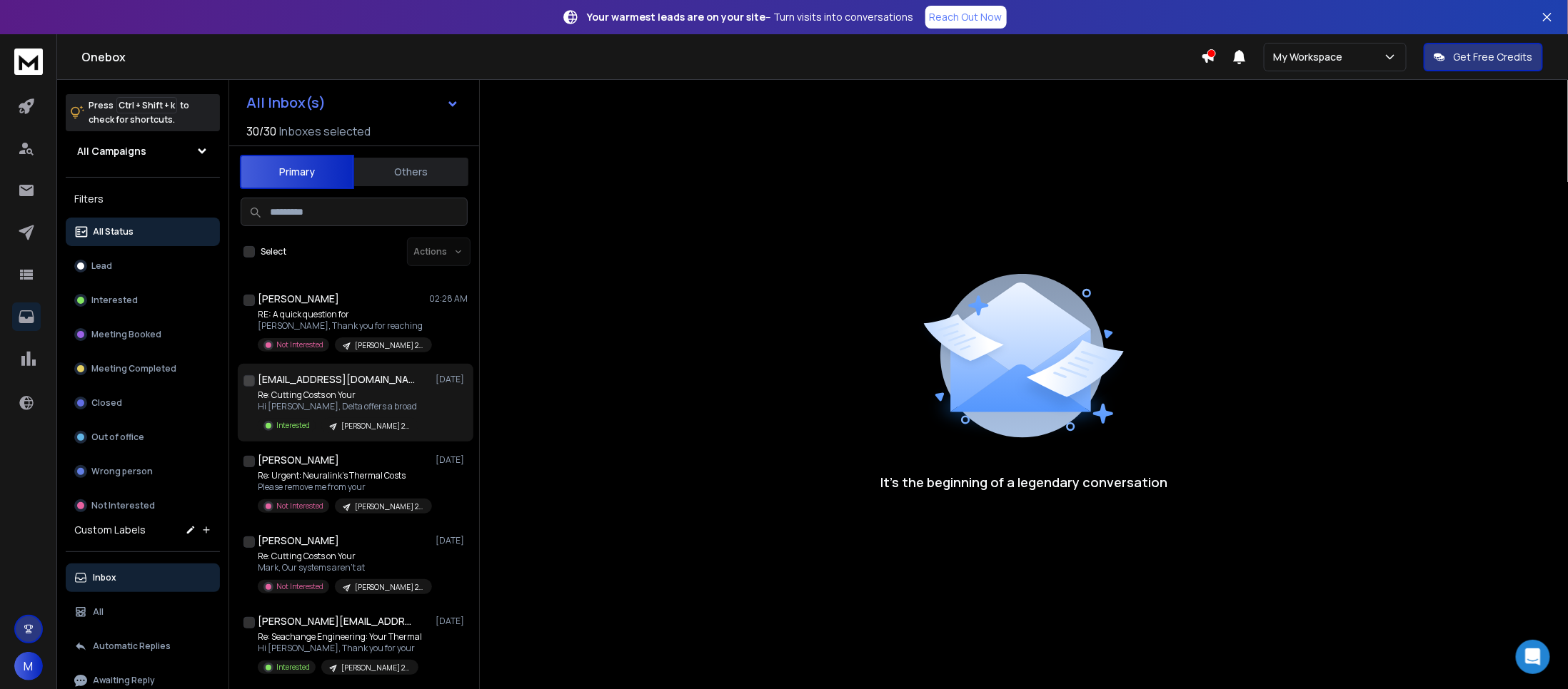
click at [351, 403] on p "Hi [PERSON_NAME], Delta offers a broad" at bounding box center [338, 406] width 161 height 12
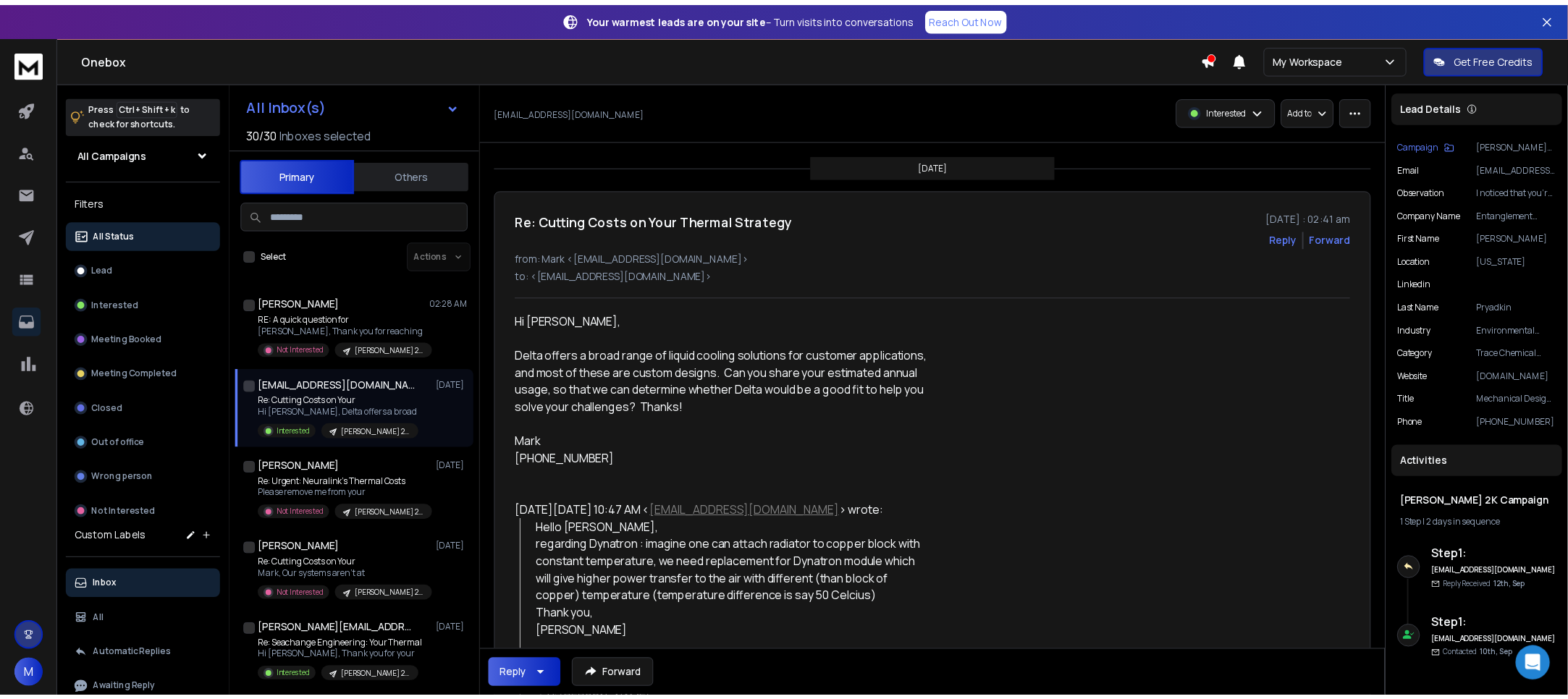
scroll to position [126, 0]
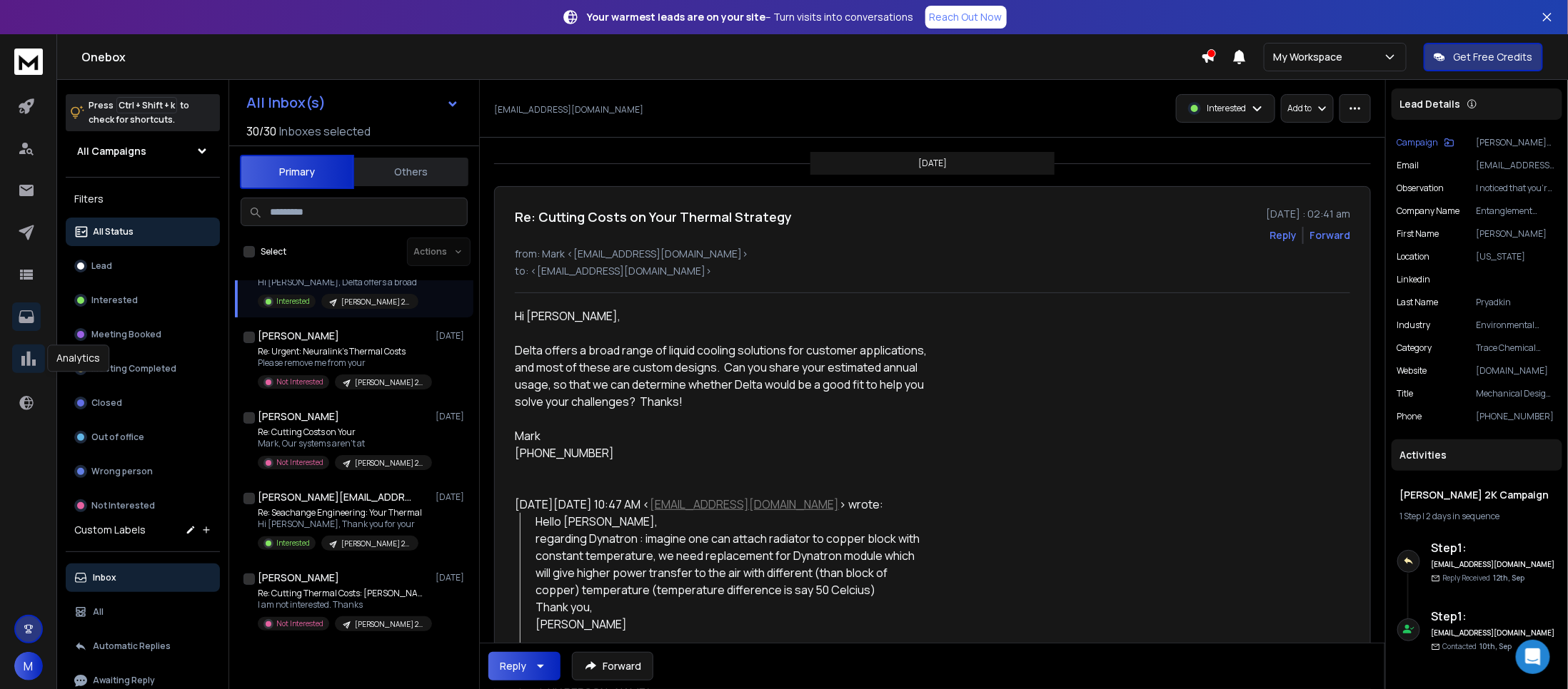
click at [26, 359] on icon at bounding box center [29, 359] width 21 height 21
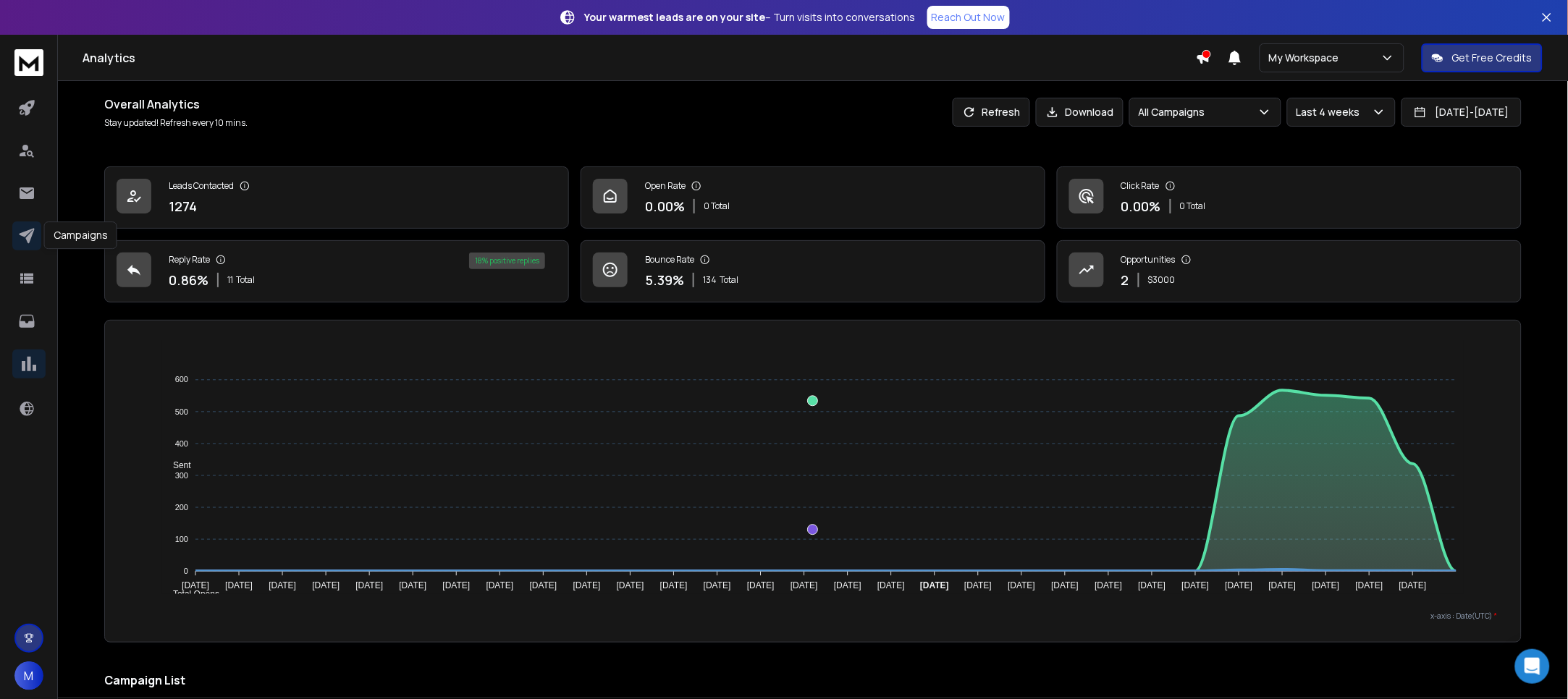
click at [32, 240] on icon at bounding box center [26, 235] width 17 height 17
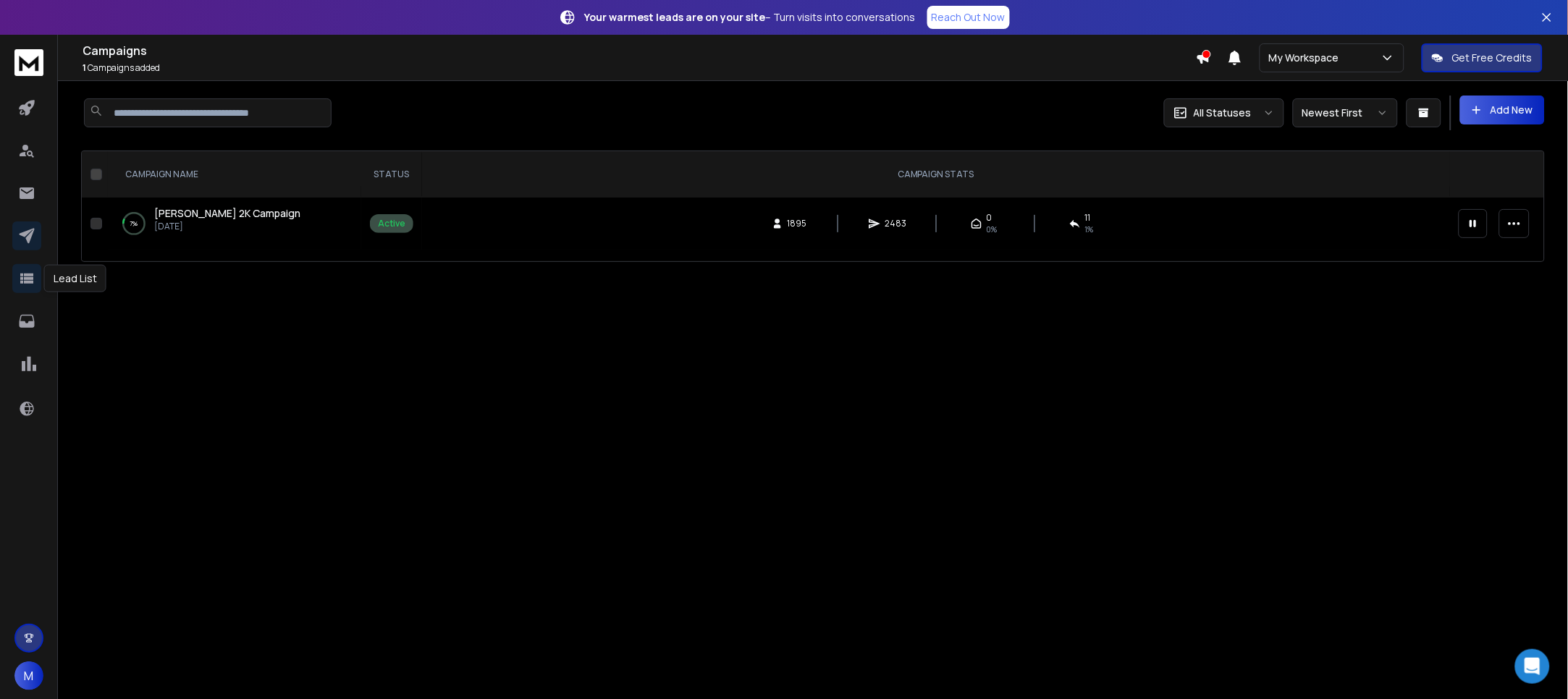
click at [31, 283] on icon at bounding box center [26, 278] width 17 height 17
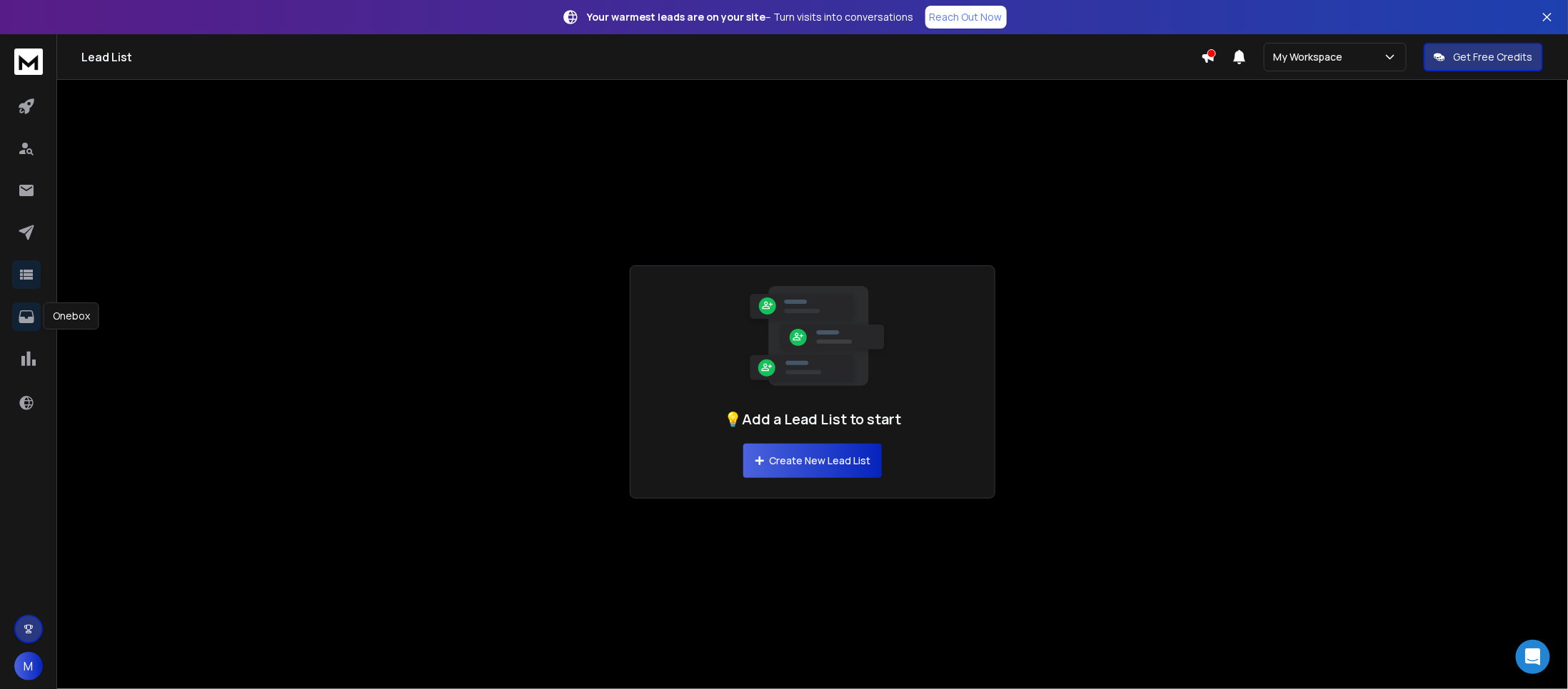
click at [31, 310] on icon at bounding box center [26, 316] width 17 height 17
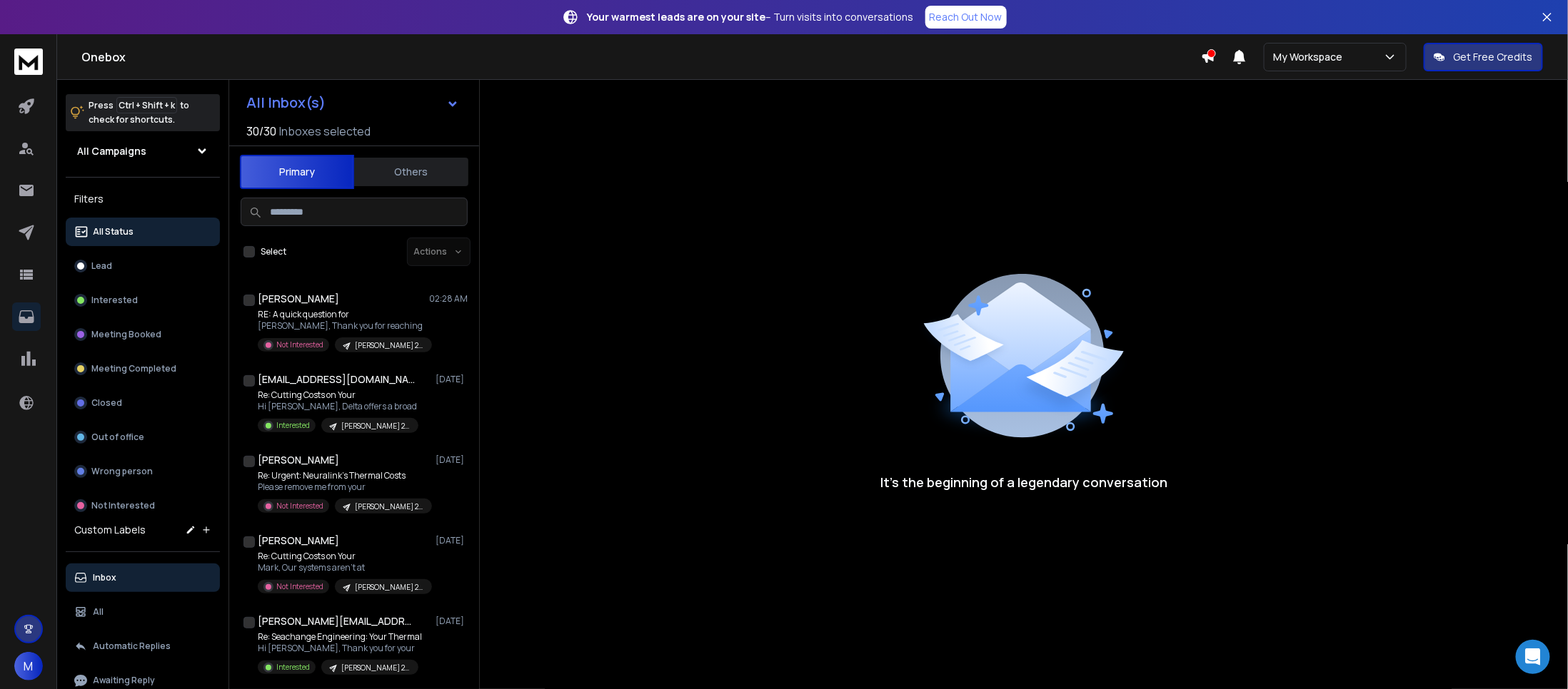
click at [23, 247] on div at bounding box center [29, 236] width 33 height 34
click at [13, 204] on div at bounding box center [29, 193] width 33 height 34
click at [30, 193] on icon at bounding box center [27, 190] width 14 height 12
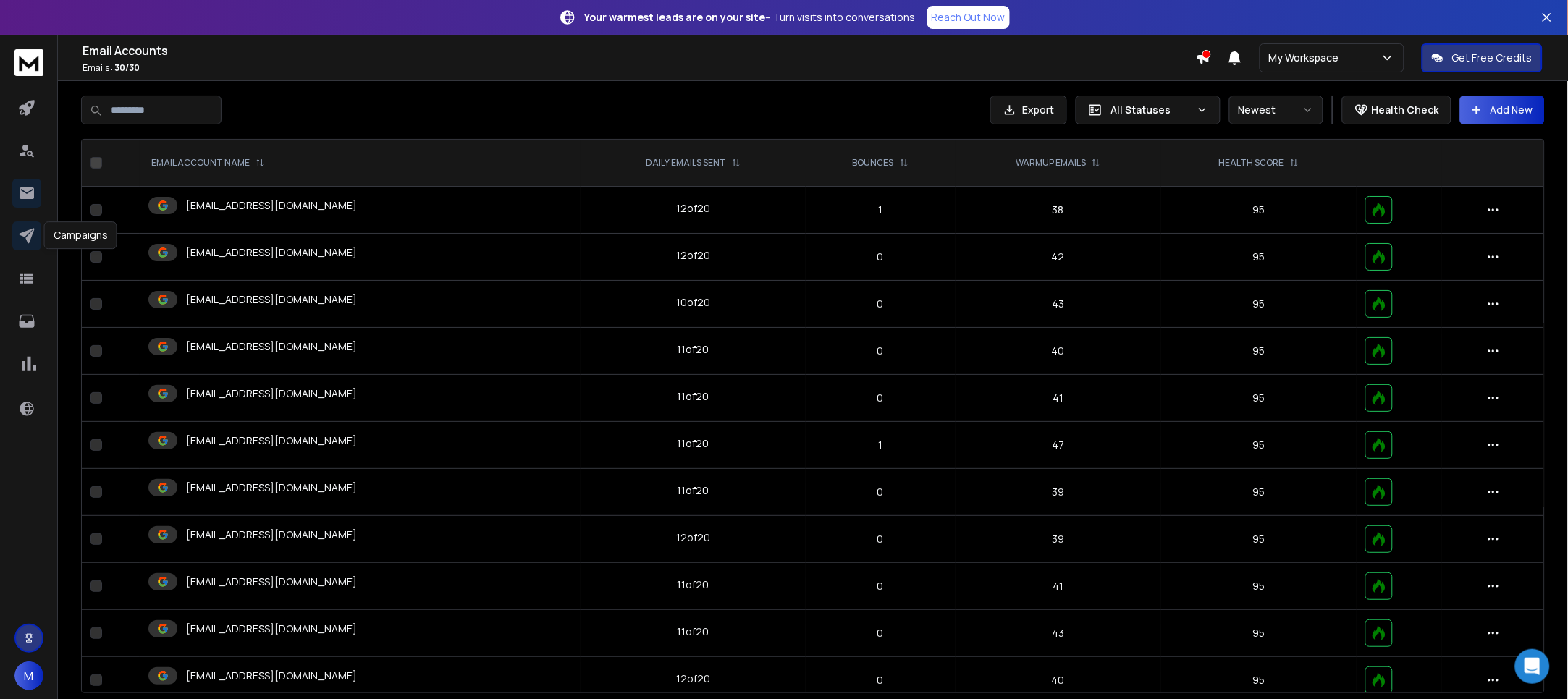
click at [29, 227] on icon at bounding box center [26, 235] width 17 height 17
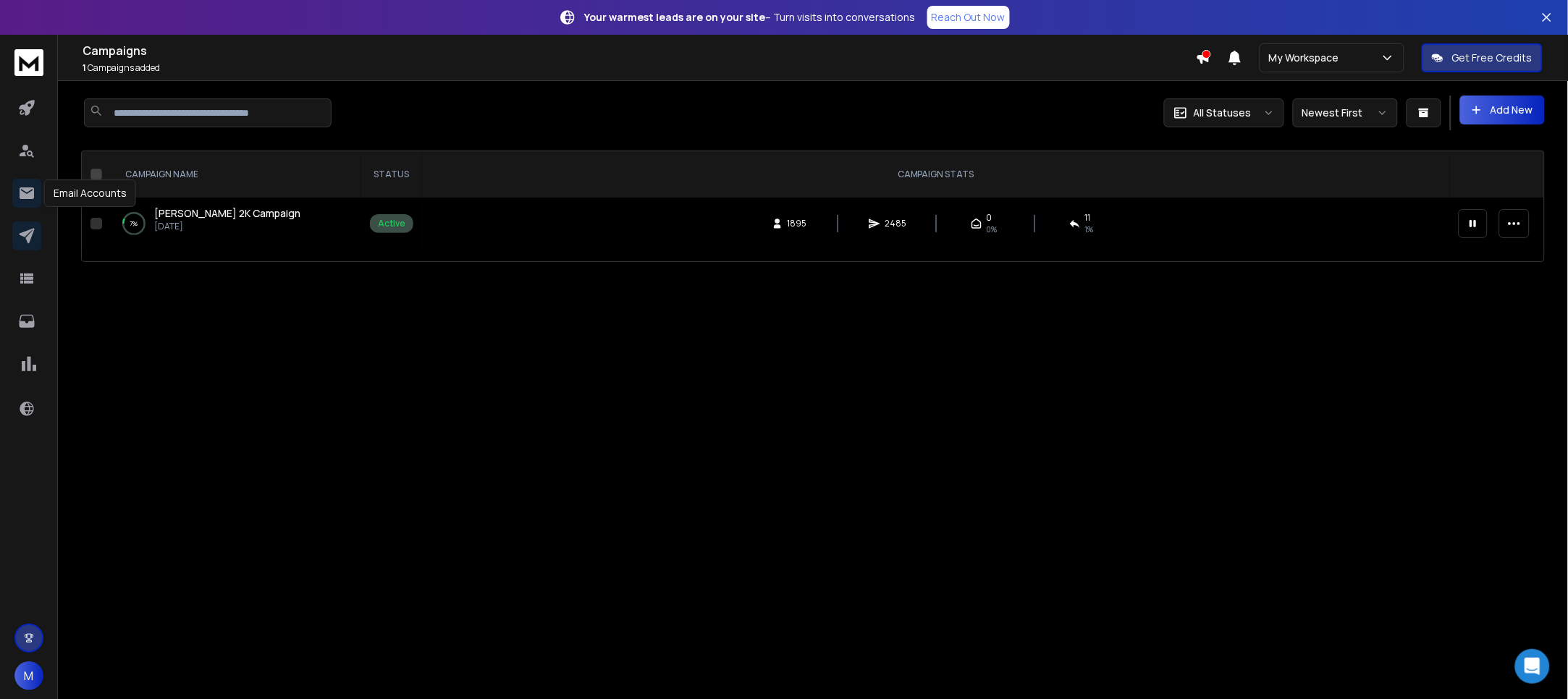
click at [34, 196] on icon at bounding box center [26, 193] width 17 height 17
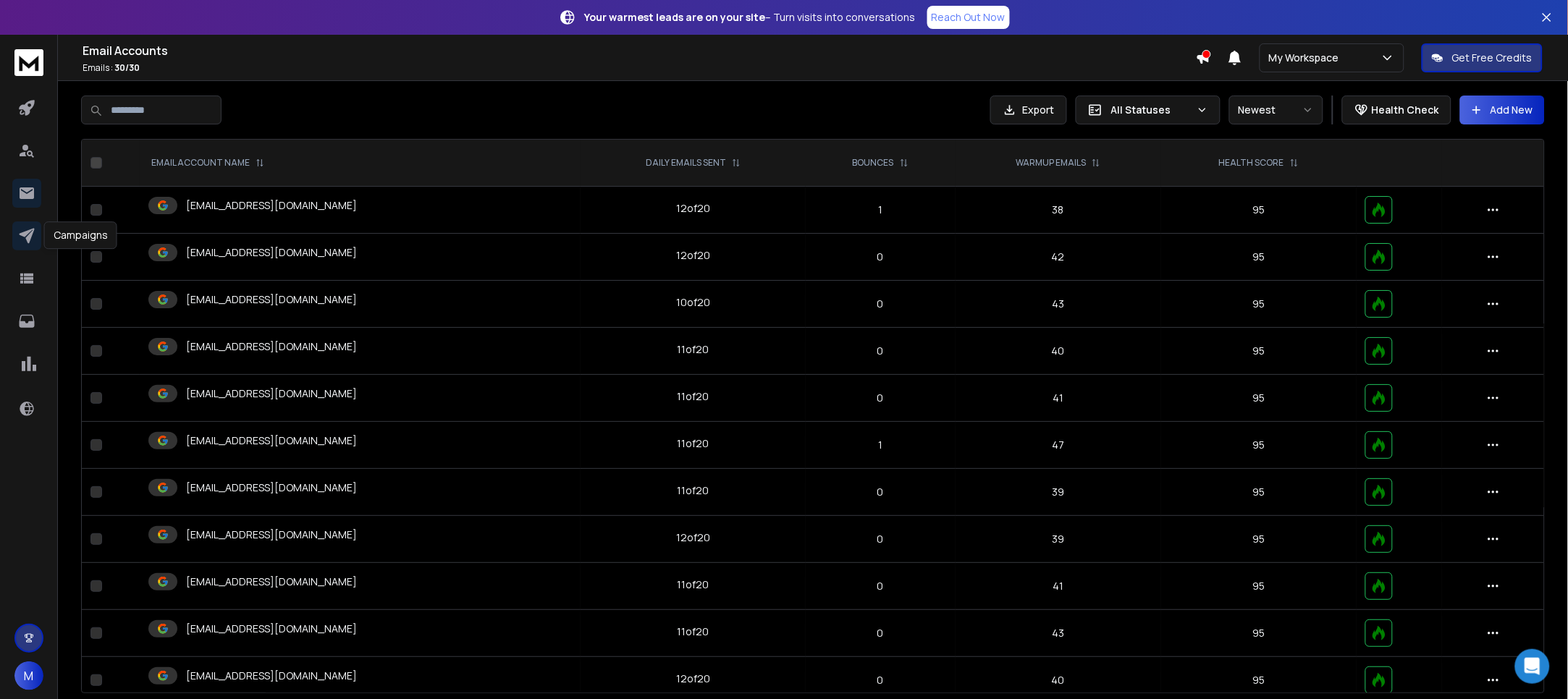
click at [31, 239] on icon at bounding box center [26, 235] width 17 height 17
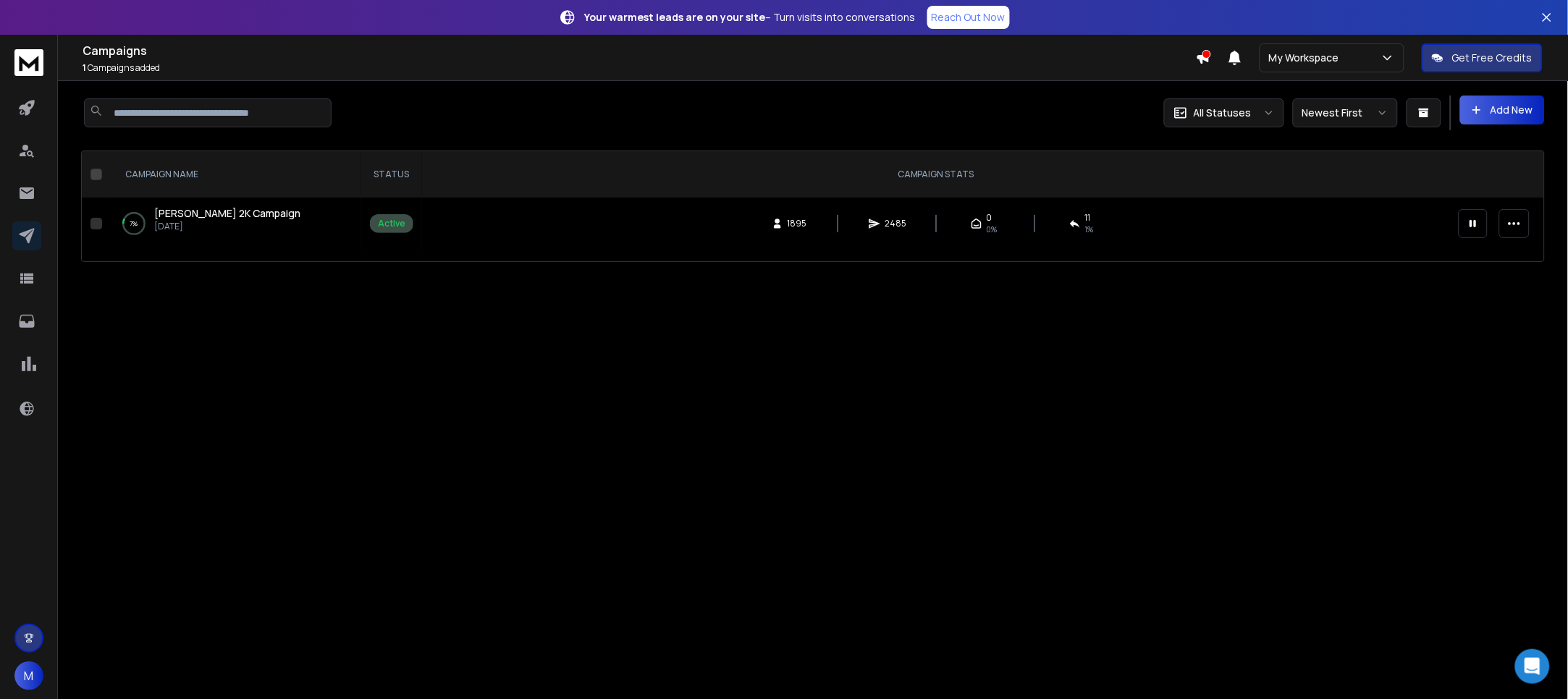
click at [195, 205] on td "7 % Mark Gagner 2K Campaign 7 days ago" at bounding box center [234, 224] width 253 height 53
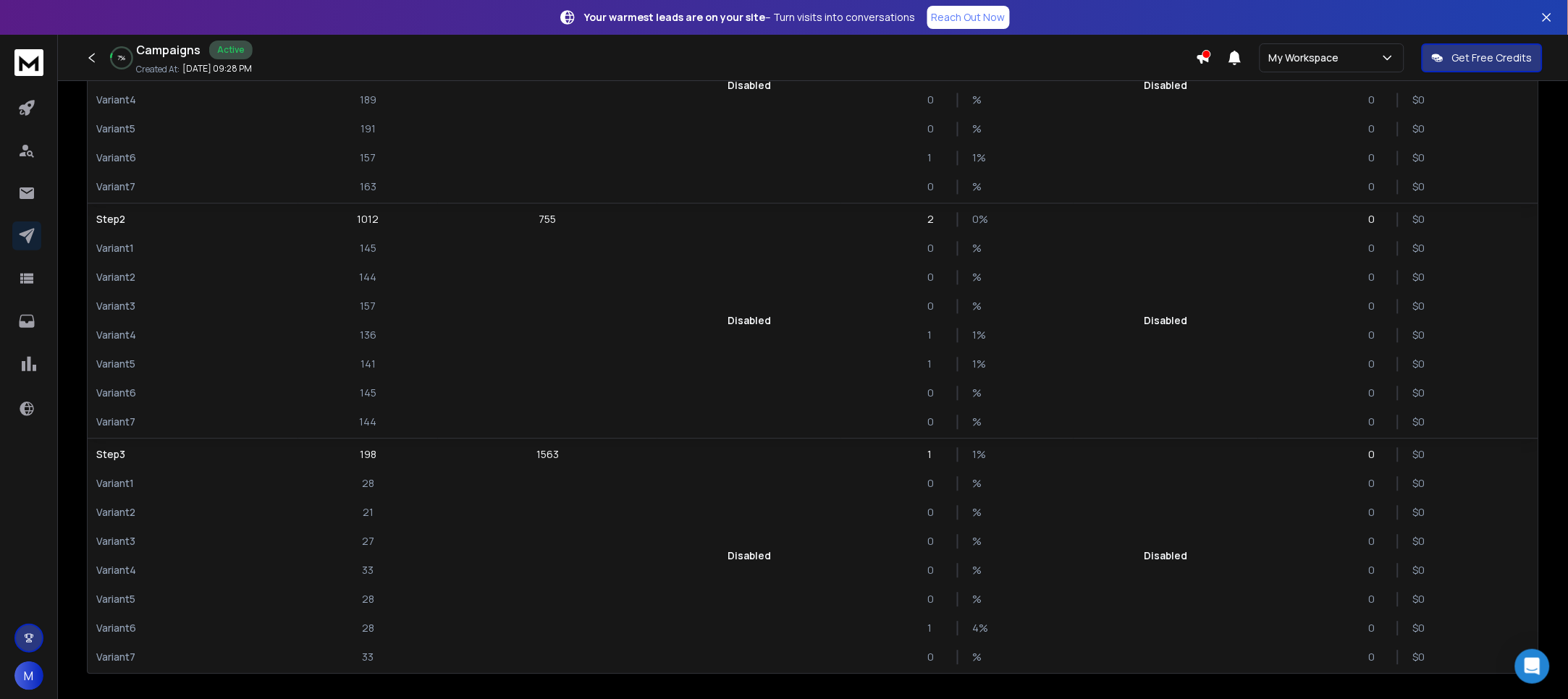
scroll to position [740, 0]
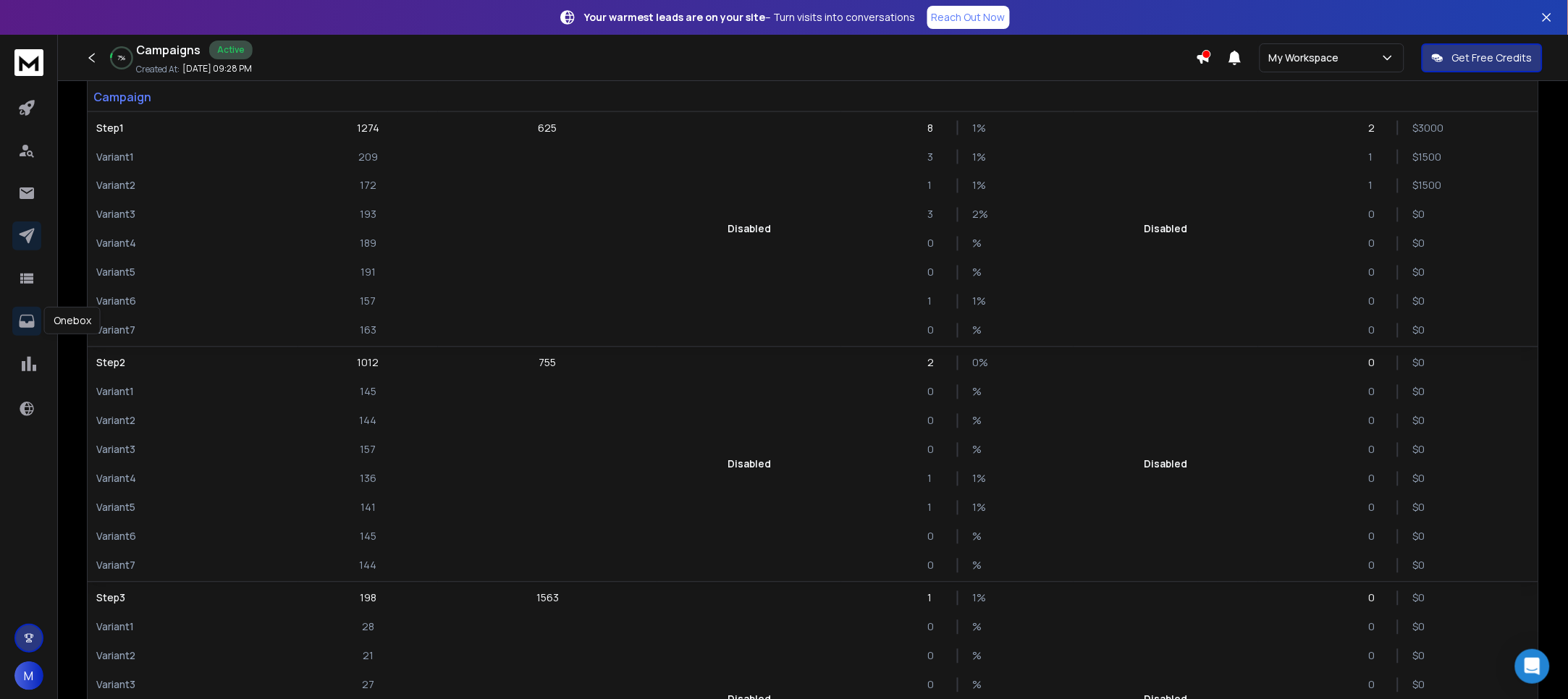
click at [31, 327] on icon at bounding box center [26, 321] width 17 height 17
